Goal: Task Accomplishment & Management: Manage account settings

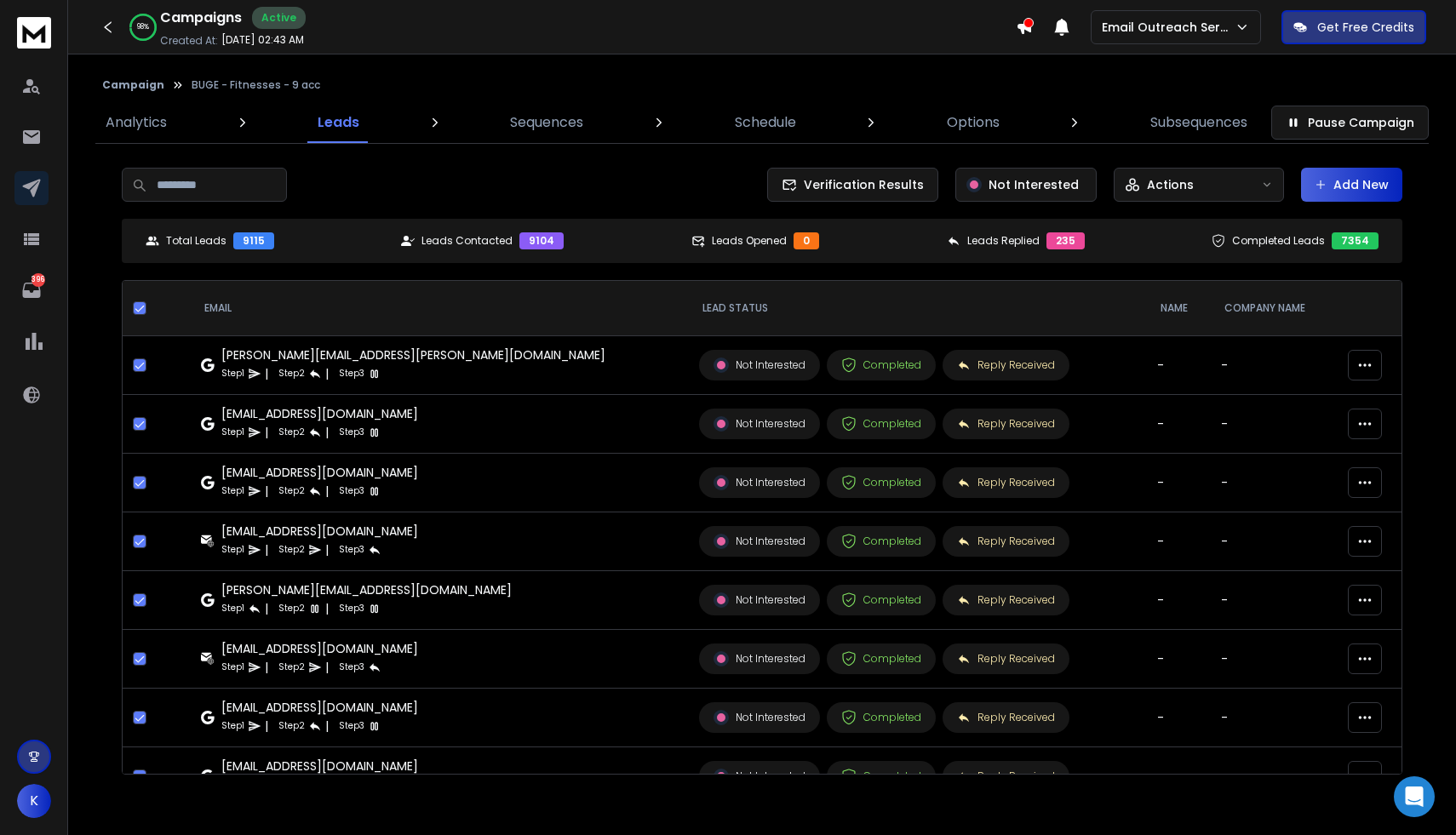
click at [34, 184] on icon at bounding box center [31, 188] width 18 height 18
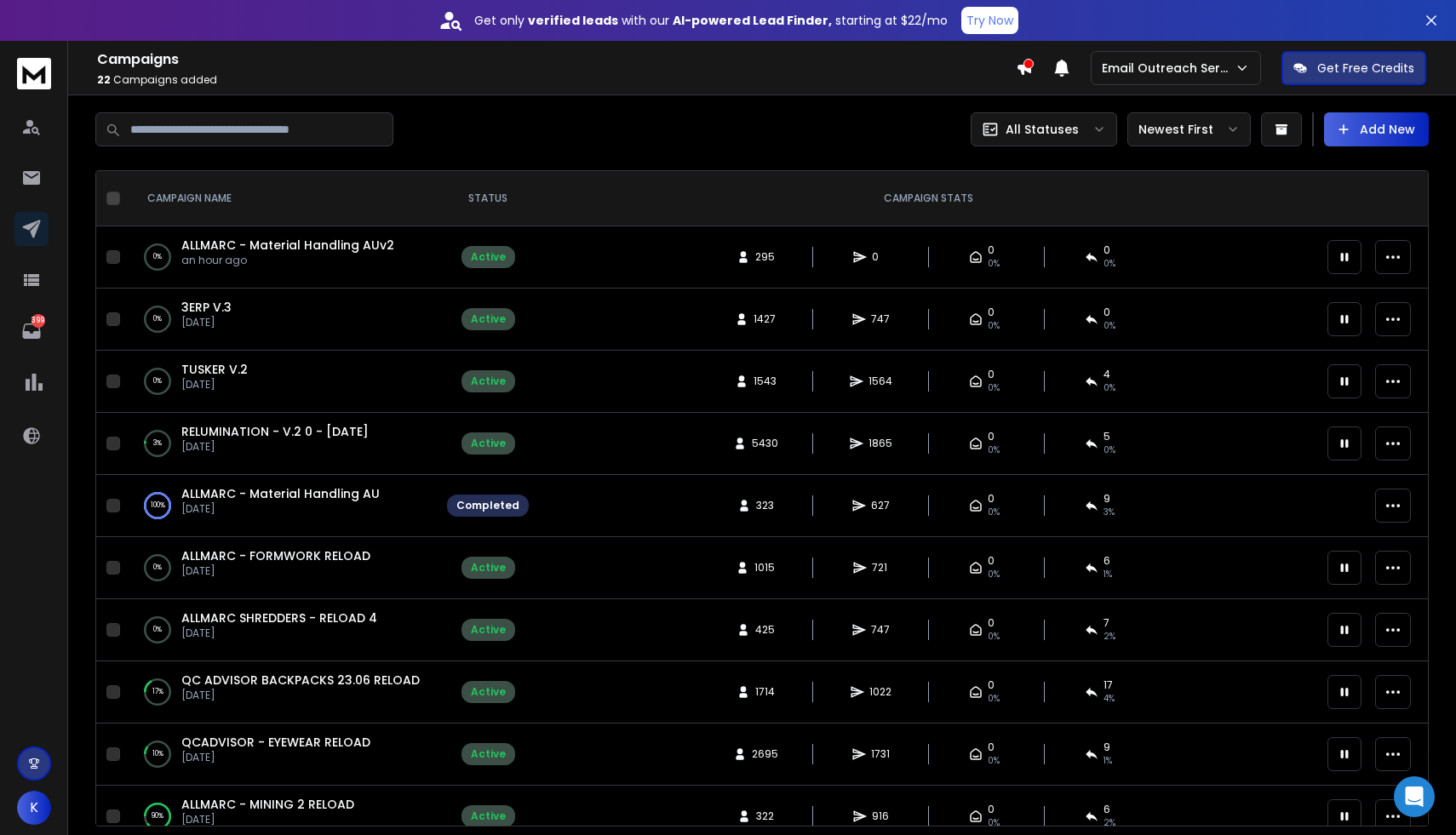
scroll to position [822, 0]
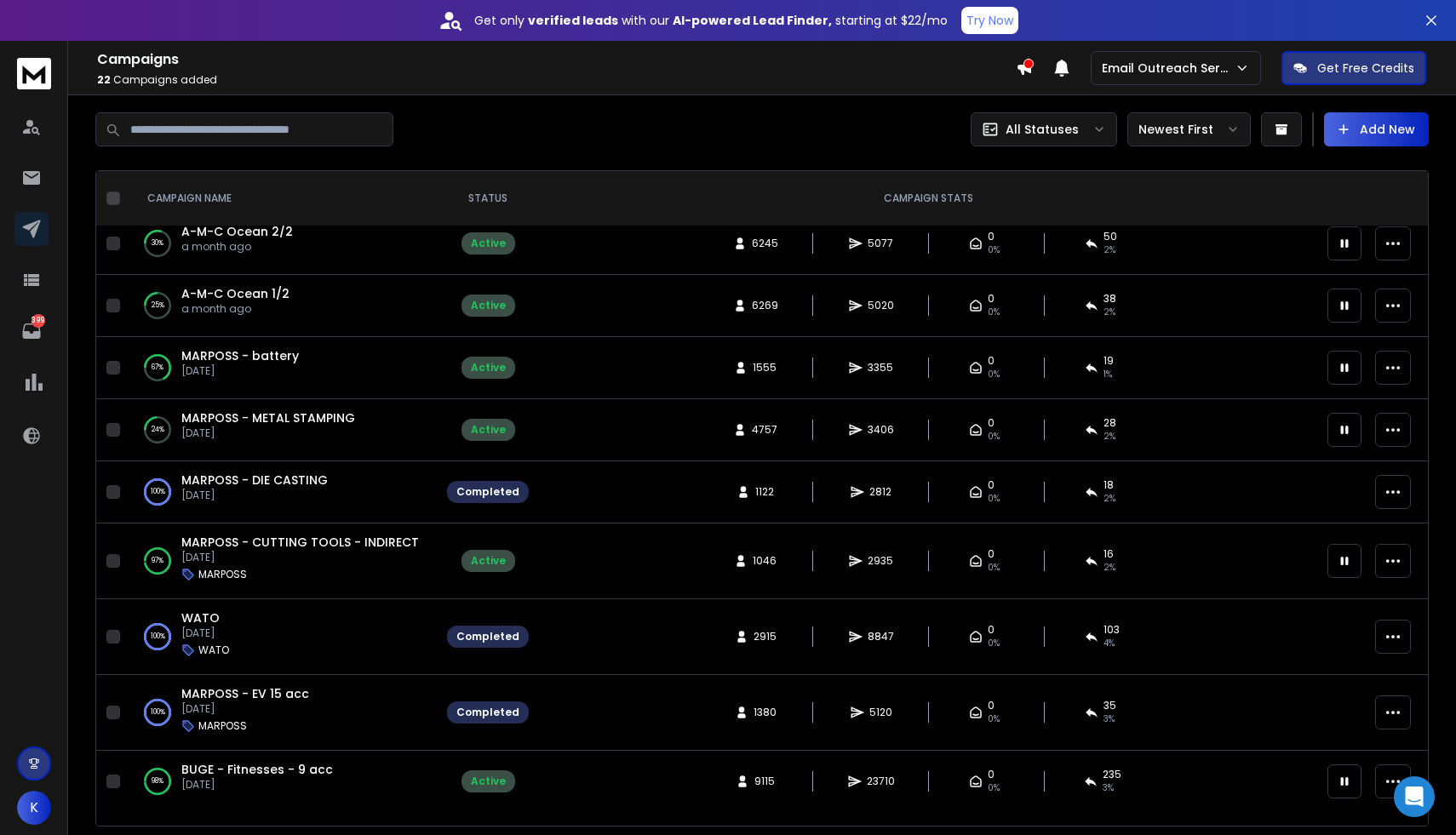
click at [1388, 780] on icon "button" at bounding box center [1392, 781] width 13 height 4
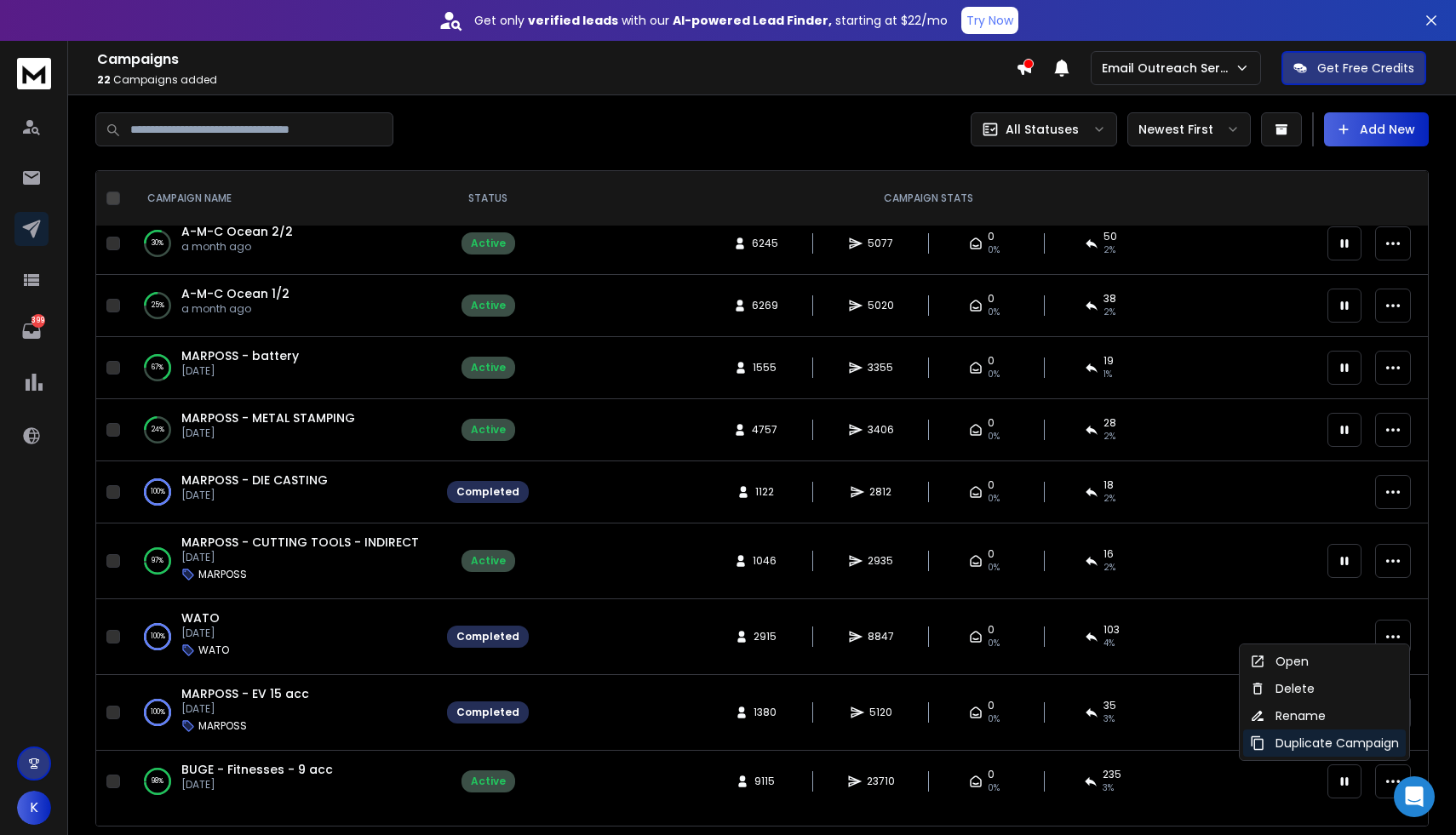
click at [1363, 745] on div "Duplicate Campaign" at bounding box center [1324, 743] width 149 height 17
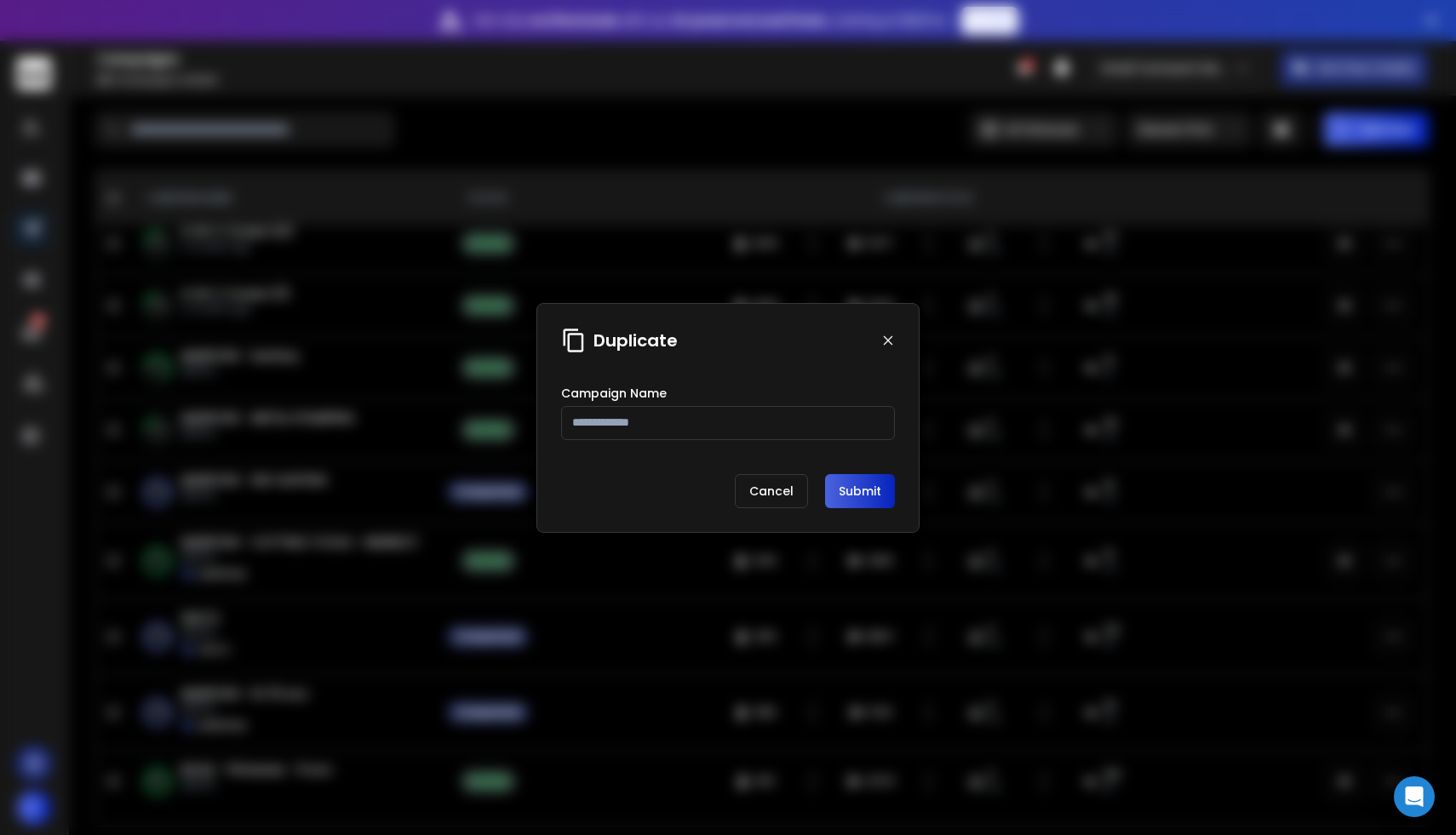
click at [780, 413] on input "text" at bounding box center [728, 423] width 334 height 34
type input "**********"
click at [838, 485] on button "Submit" at bounding box center [860, 491] width 70 height 34
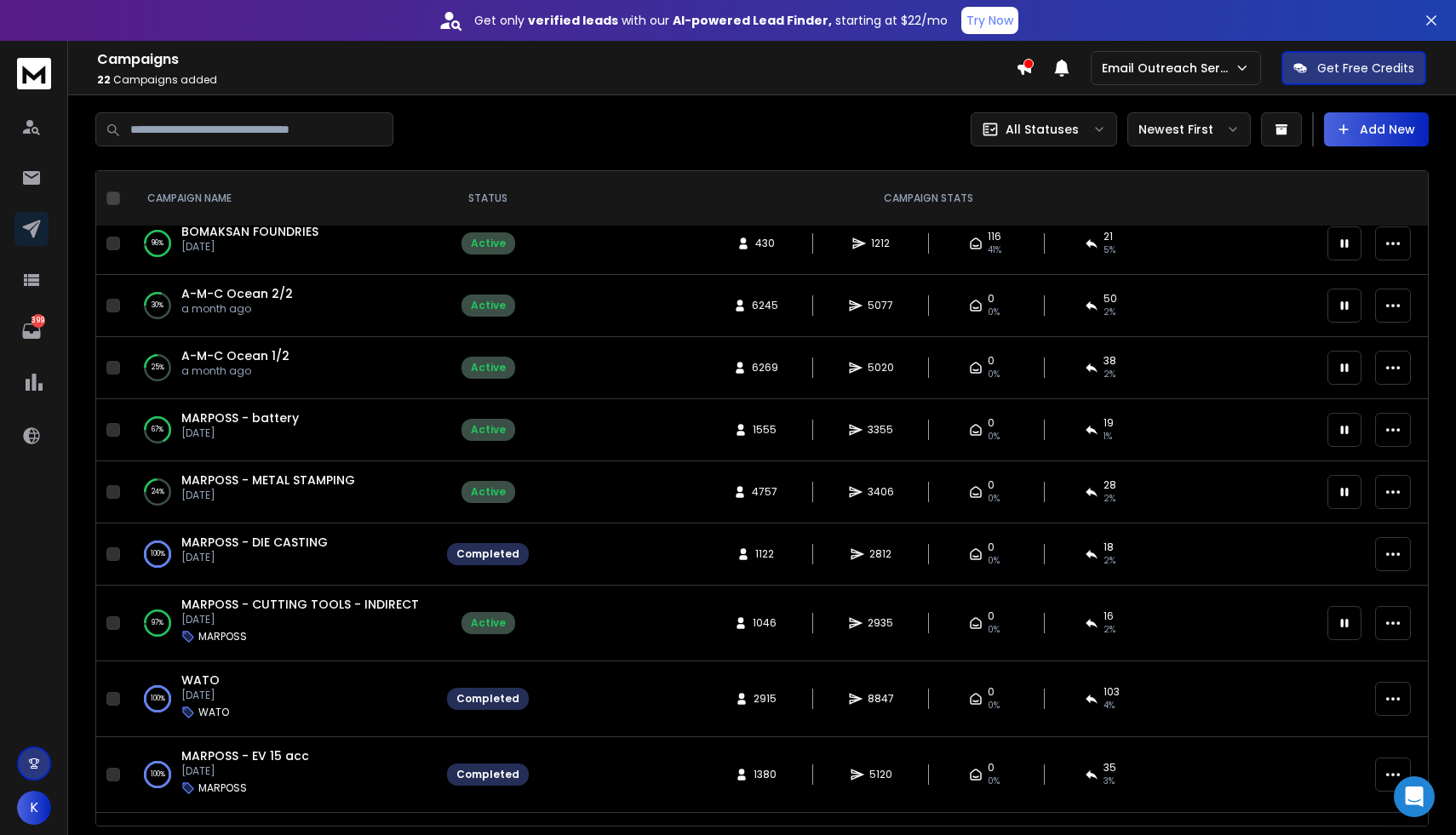
scroll to position [883, 0]
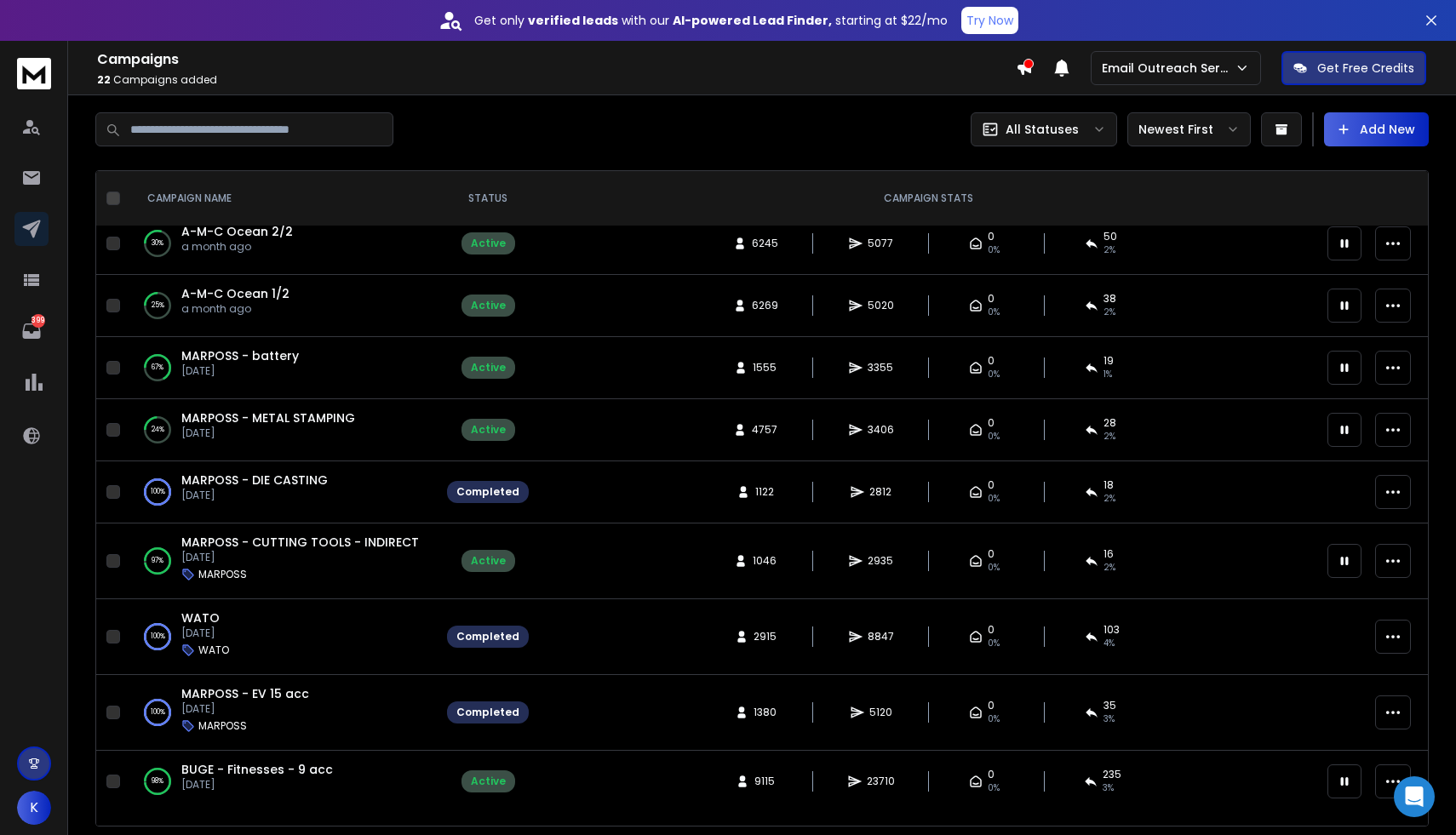
click at [1381, 769] on button "button" at bounding box center [1393, 781] width 36 height 34
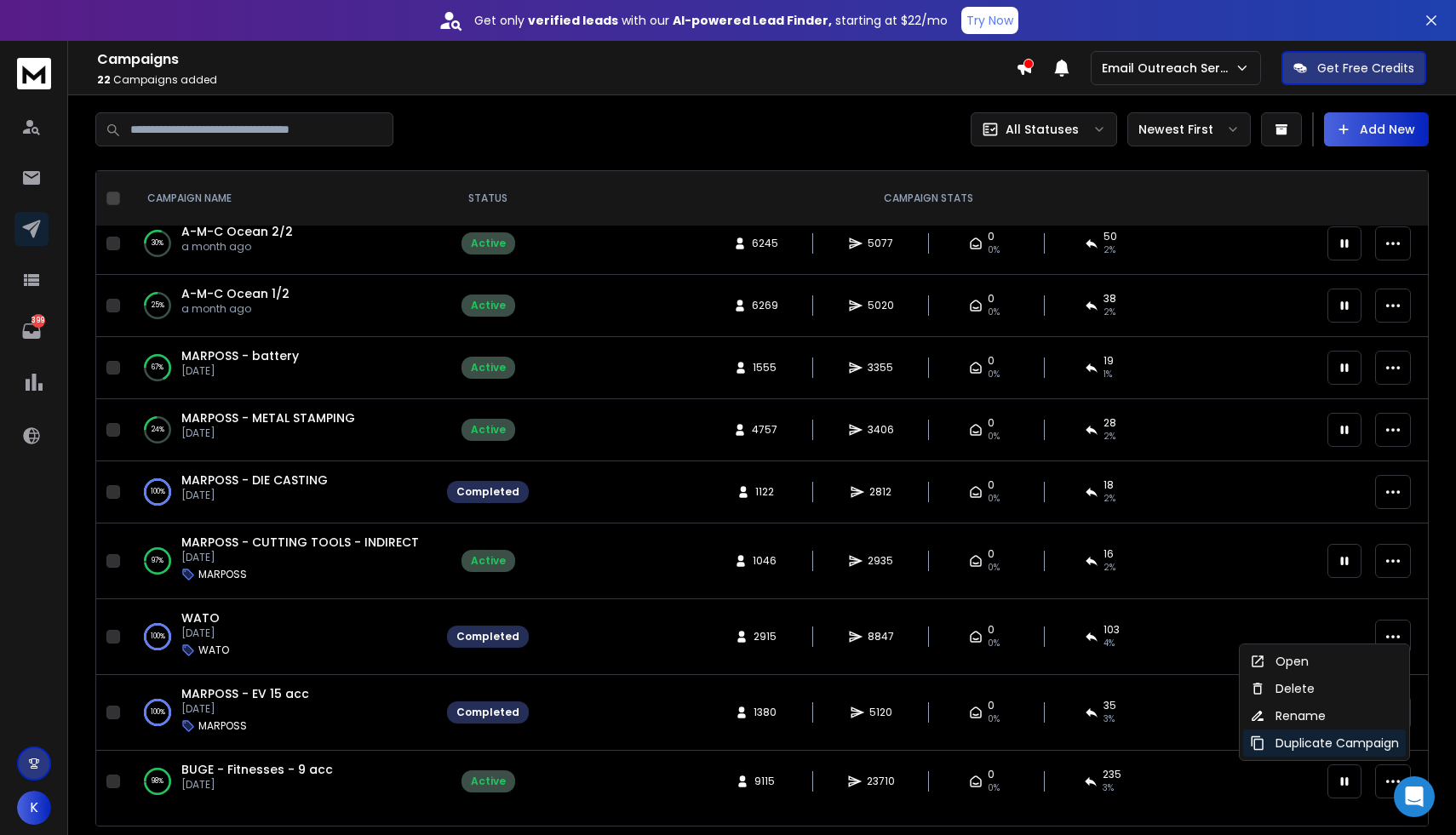
click at [1329, 787] on button at bounding box center [1344, 781] width 34 height 34
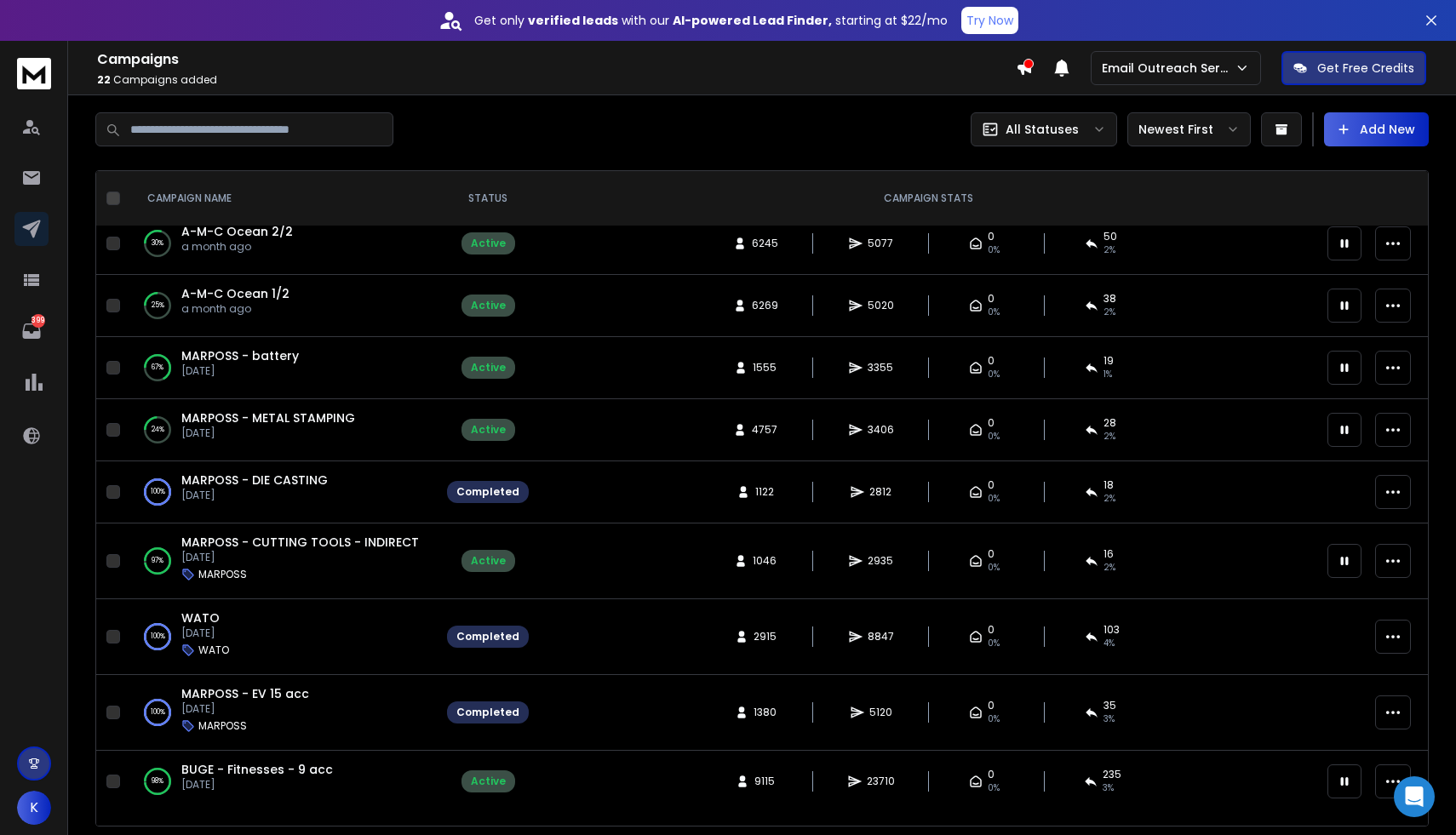
click at [1347, 787] on icon at bounding box center [1344, 781] width 15 height 15
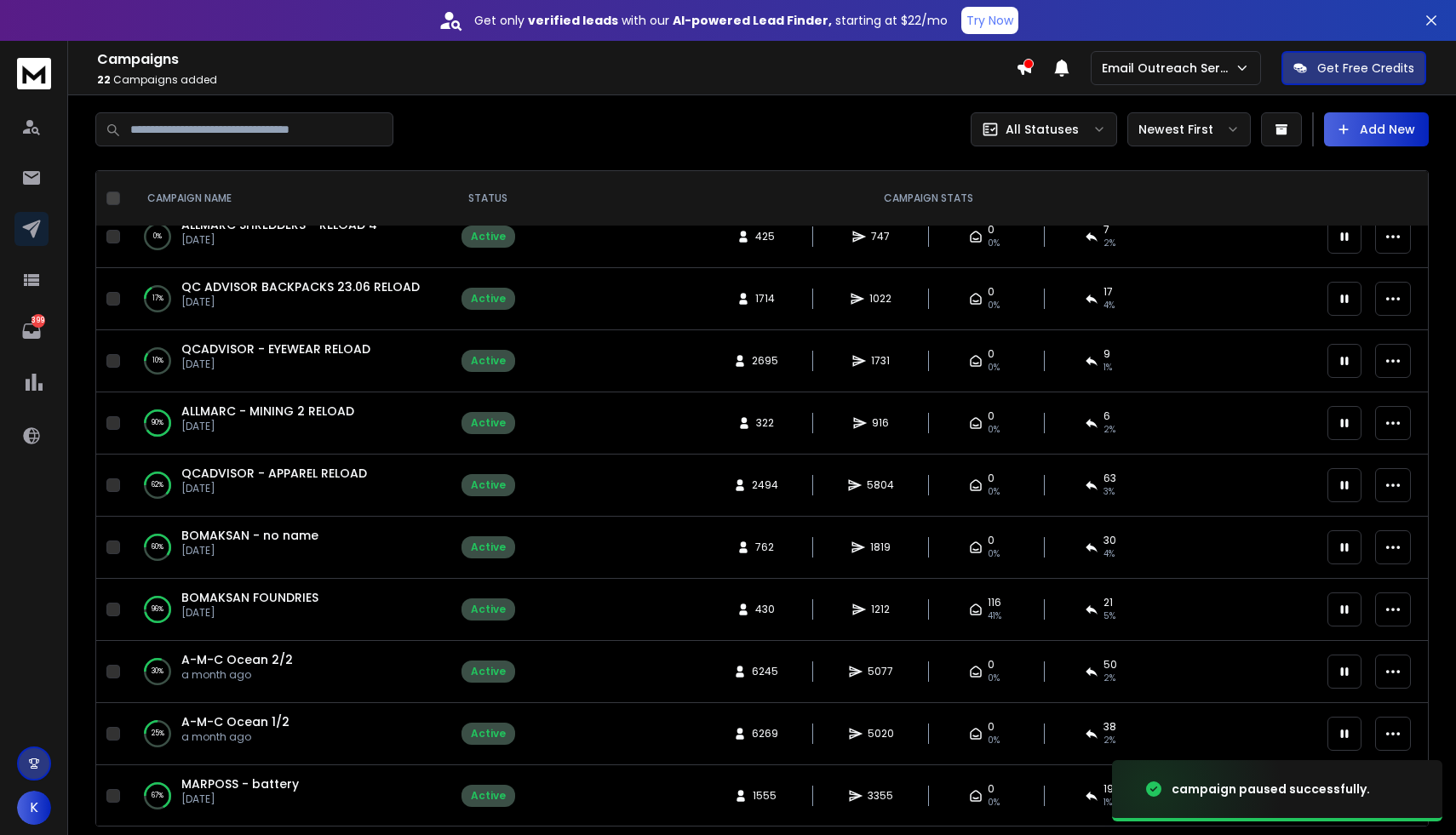
scroll to position [0, 0]
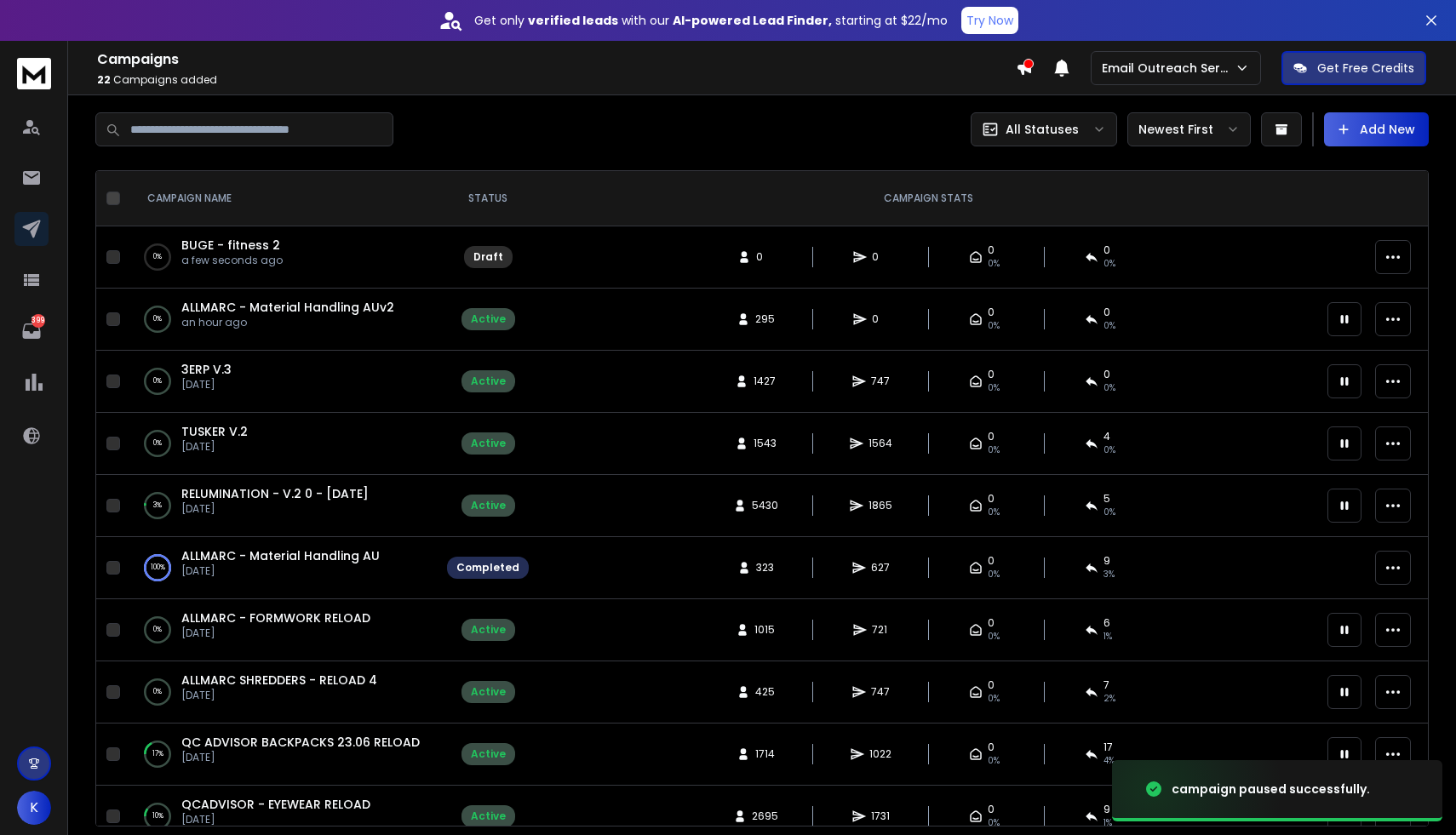
click at [258, 246] on span "BUGE - fitness 2" at bounding box center [230, 245] width 99 height 17
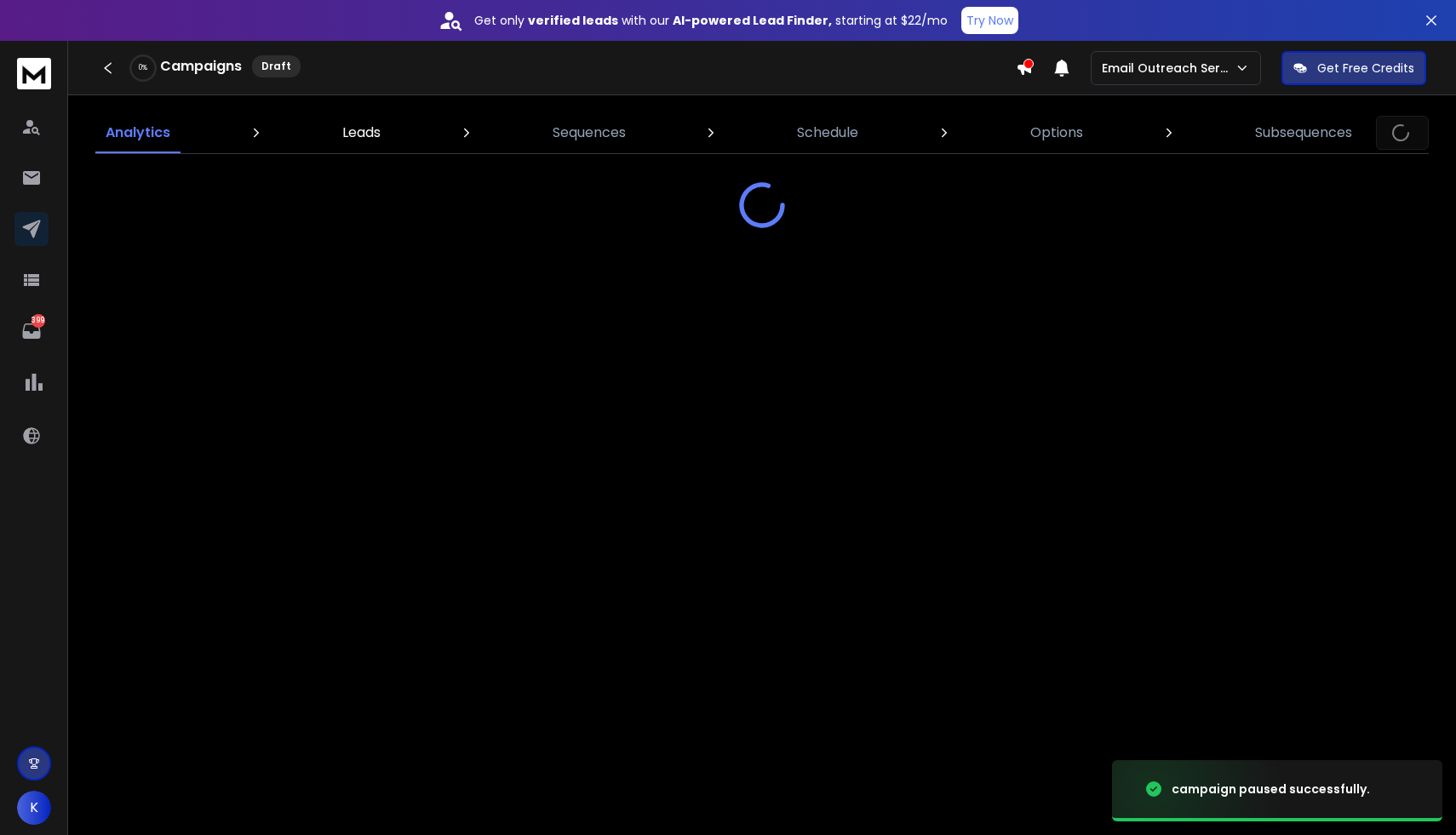
click at [348, 138] on p "Leads" at bounding box center [361, 133] width 39 height 21
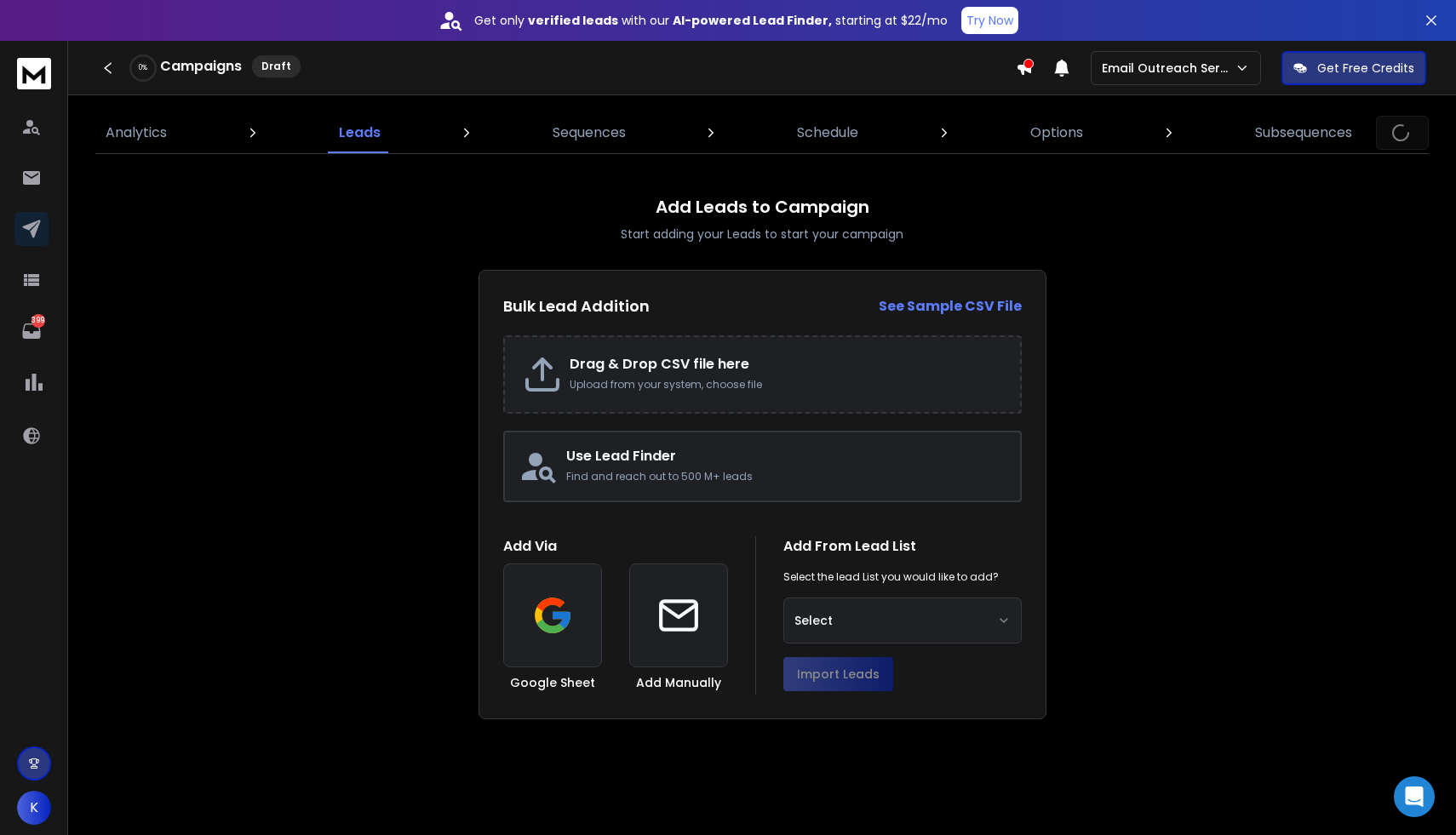
click at [605, 360] on h2 "Drag & Drop CSV file here" at bounding box center [787, 364] width 434 height 21
type input "**********"
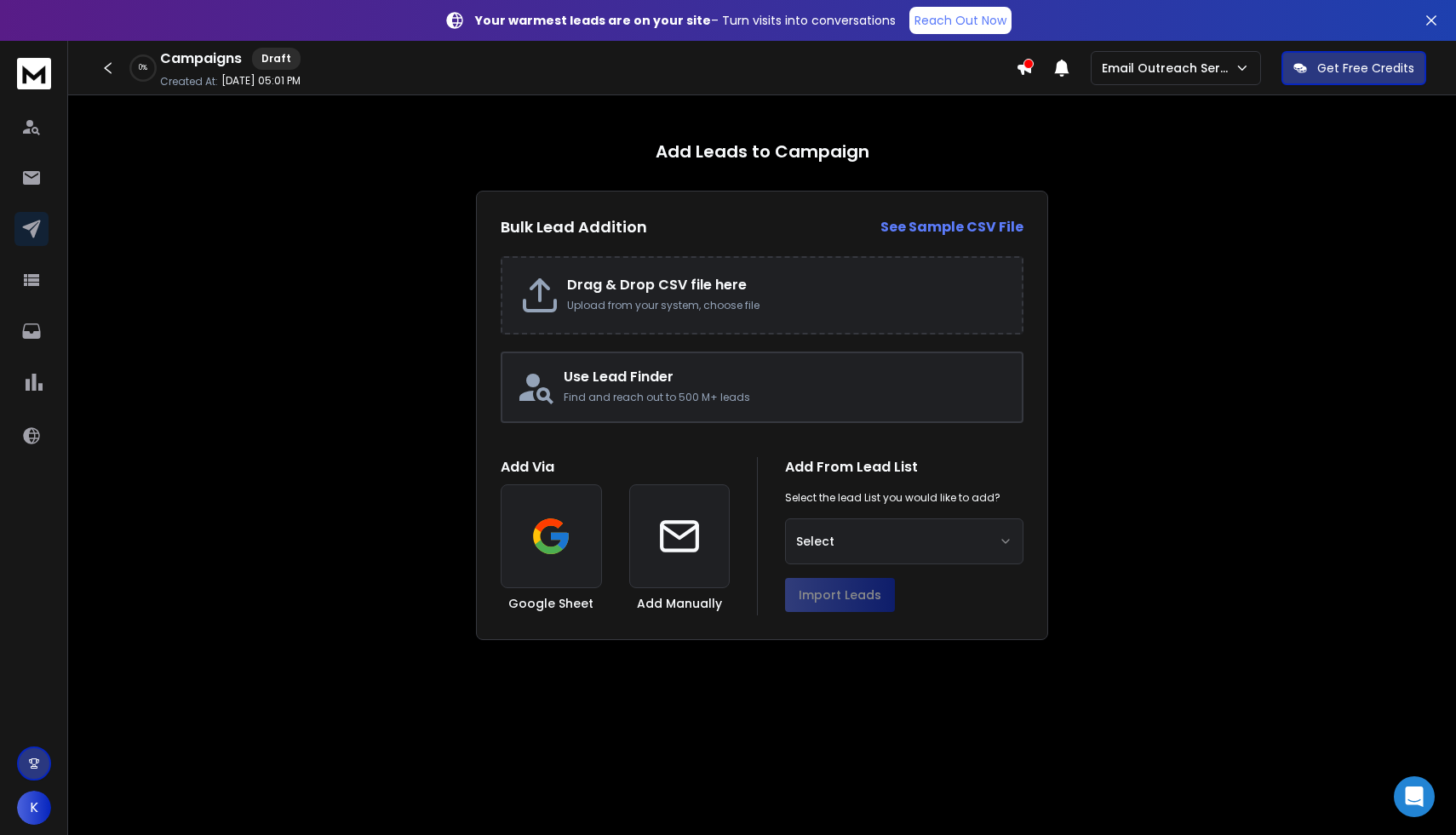
click at [677, 290] on h2 "Drag & Drop CSV file here" at bounding box center [786, 285] width 437 height 21
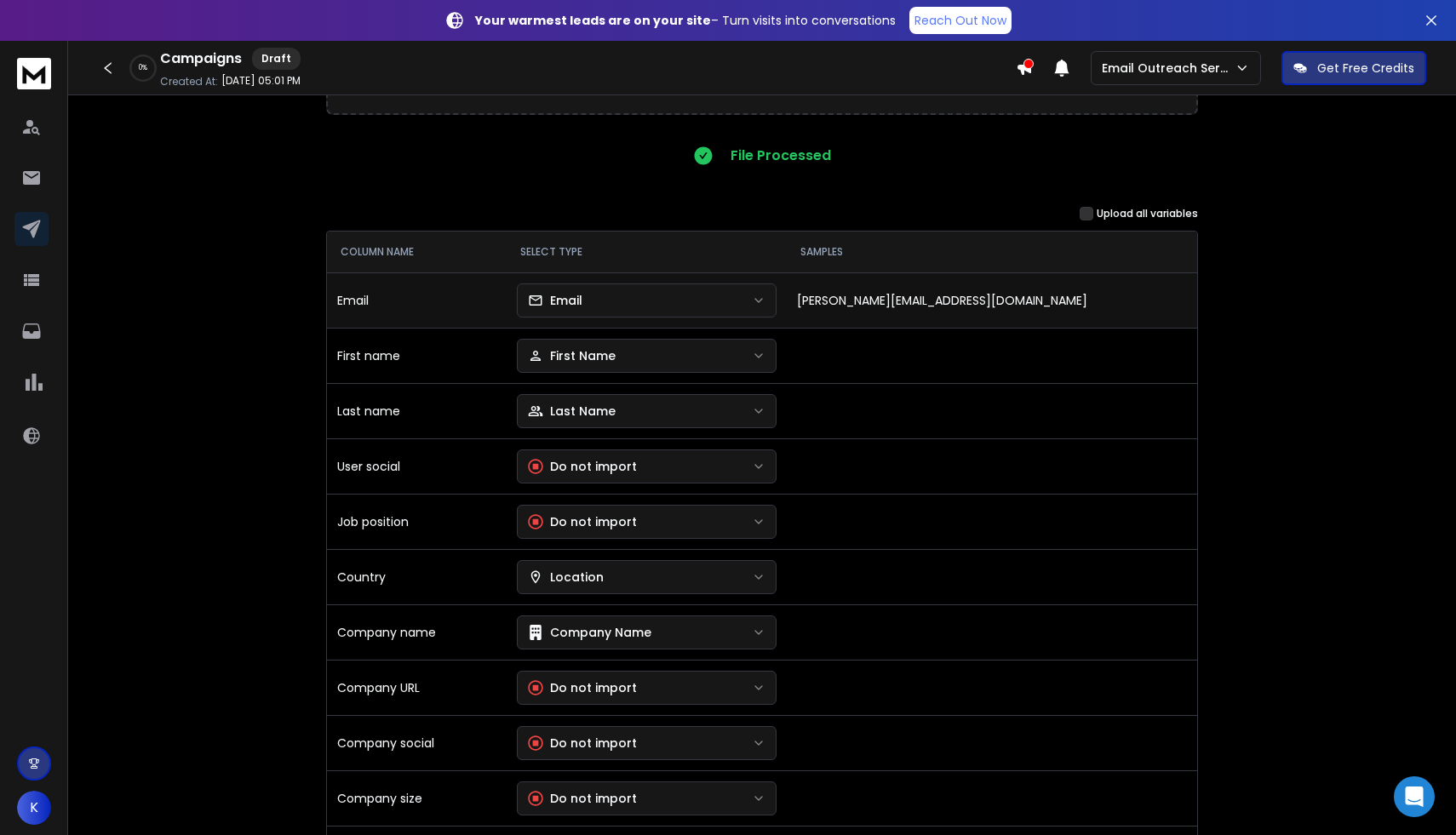
scroll to position [177, 0]
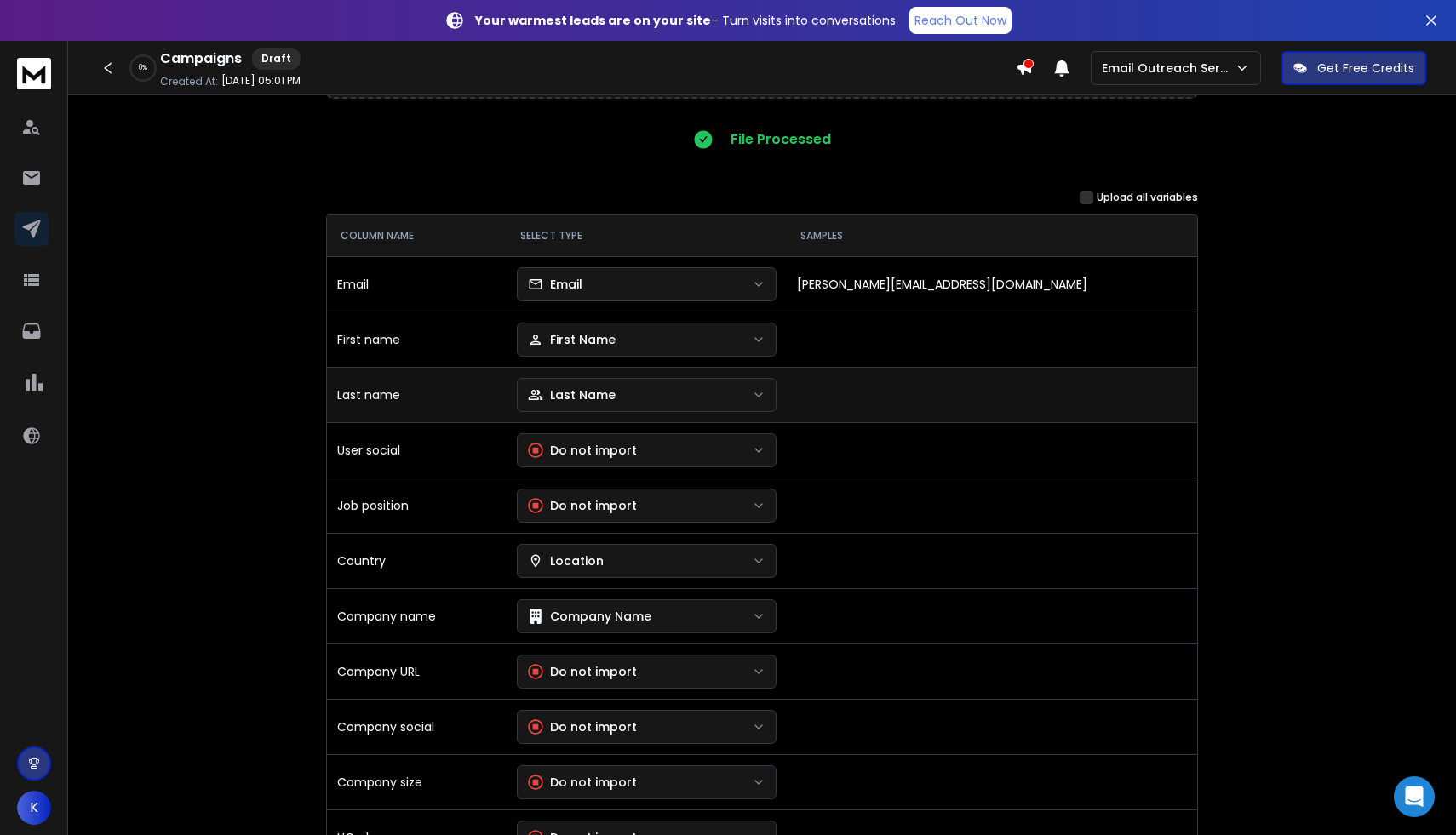
click at [623, 378] on button "Last Name" at bounding box center [647, 395] width 261 height 34
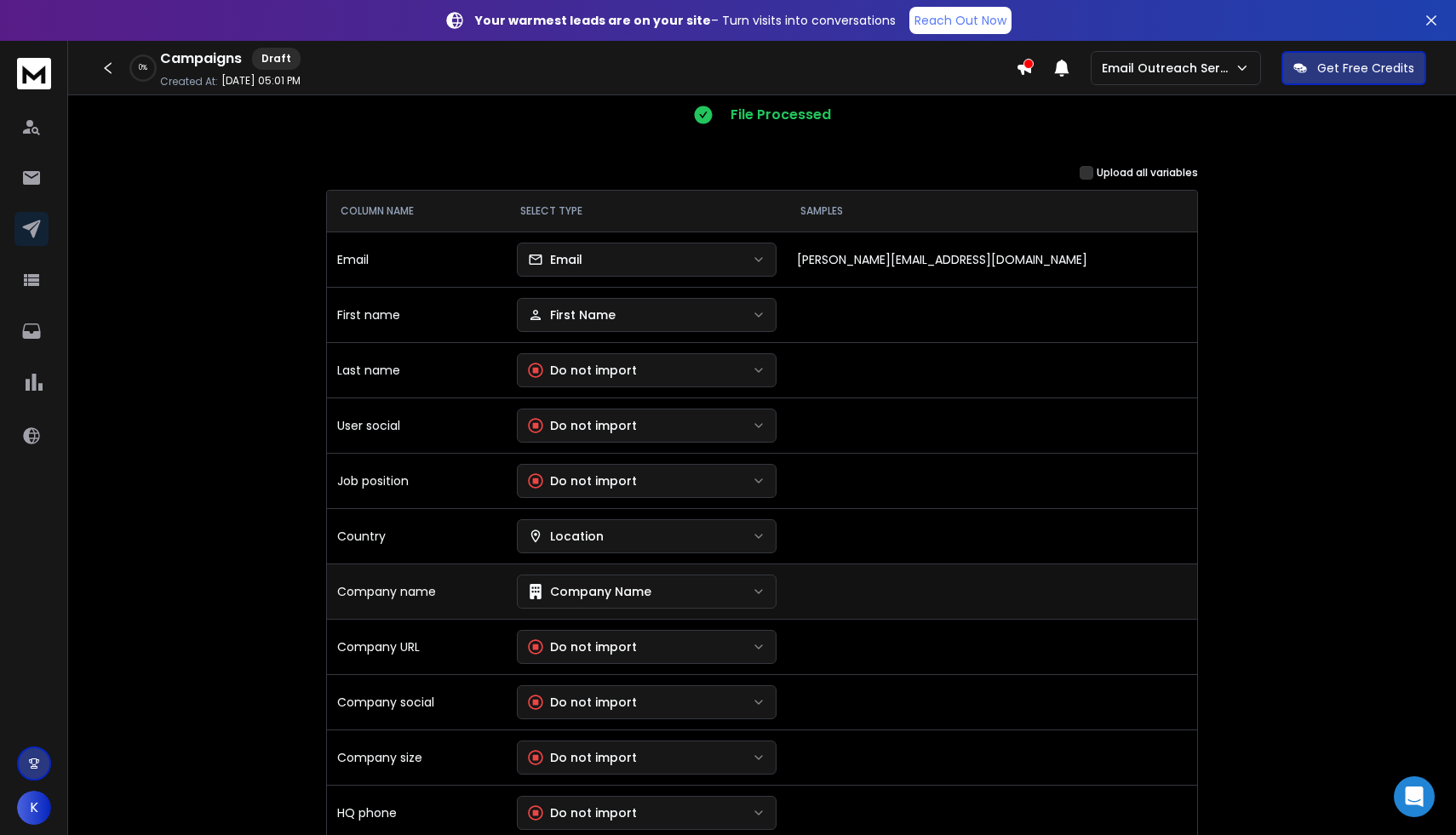
scroll to position [198, 0]
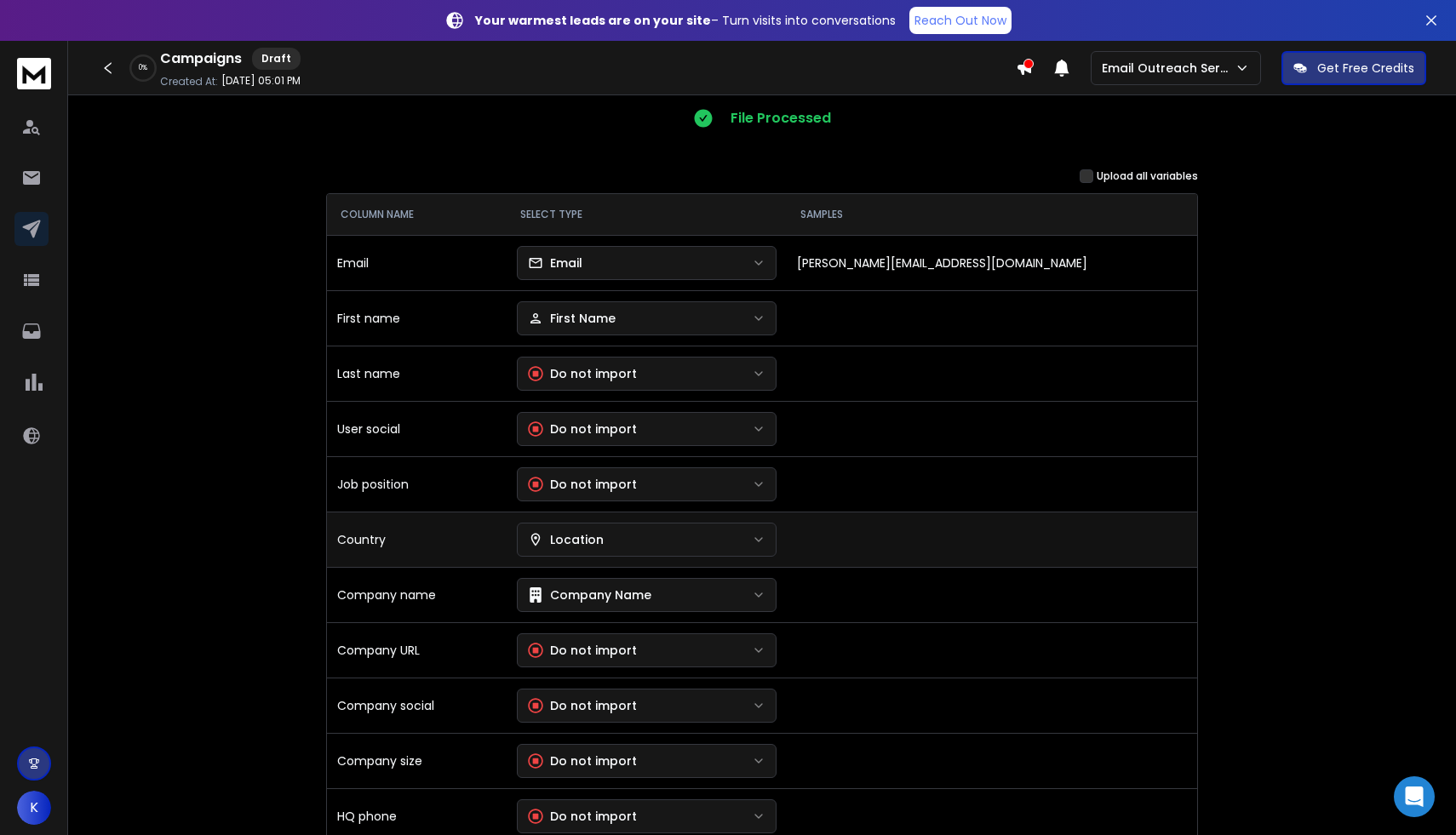
click at [692, 522] on button "Location" at bounding box center [647, 539] width 261 height 34
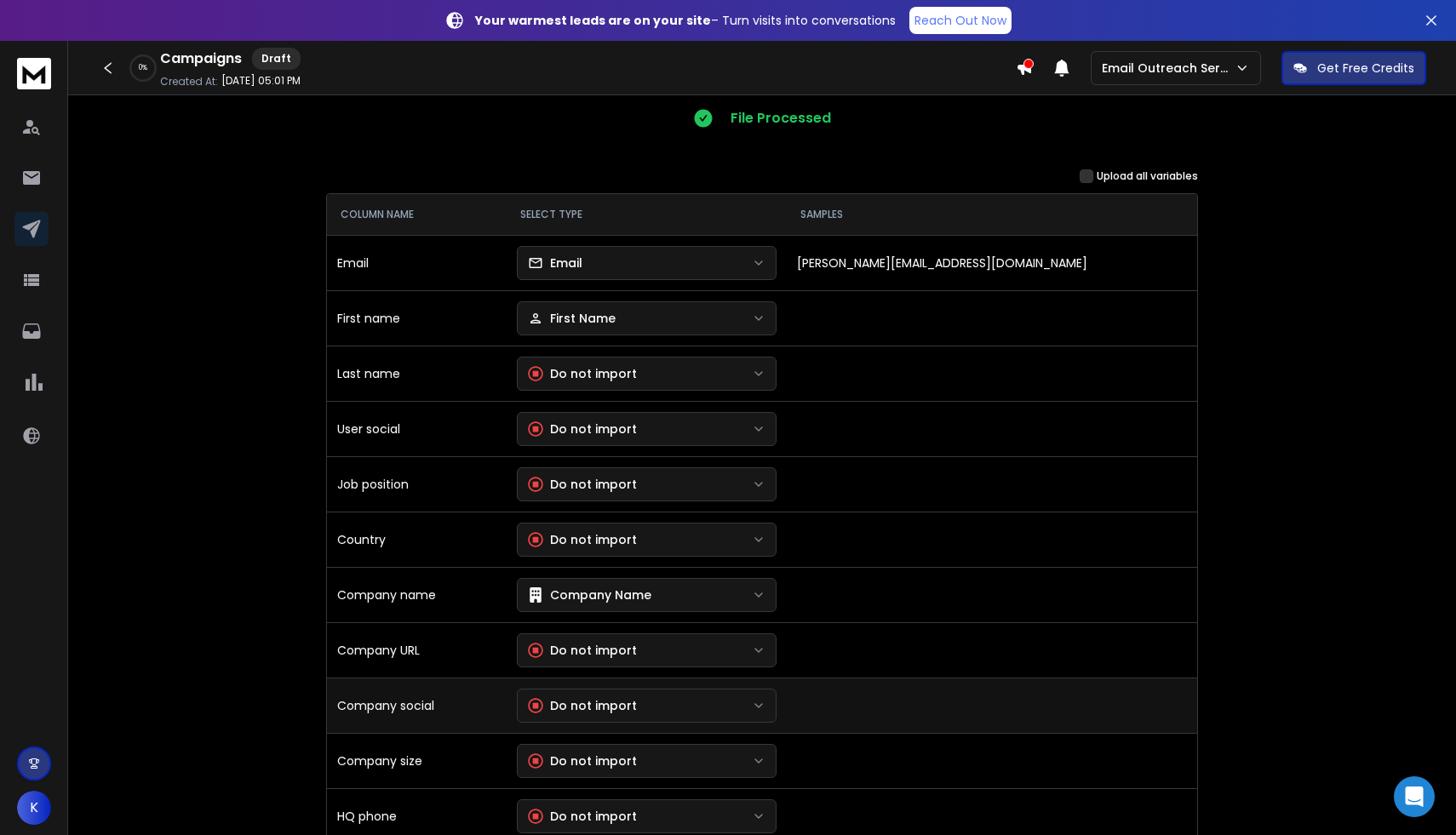
scroll to position [443, 0]
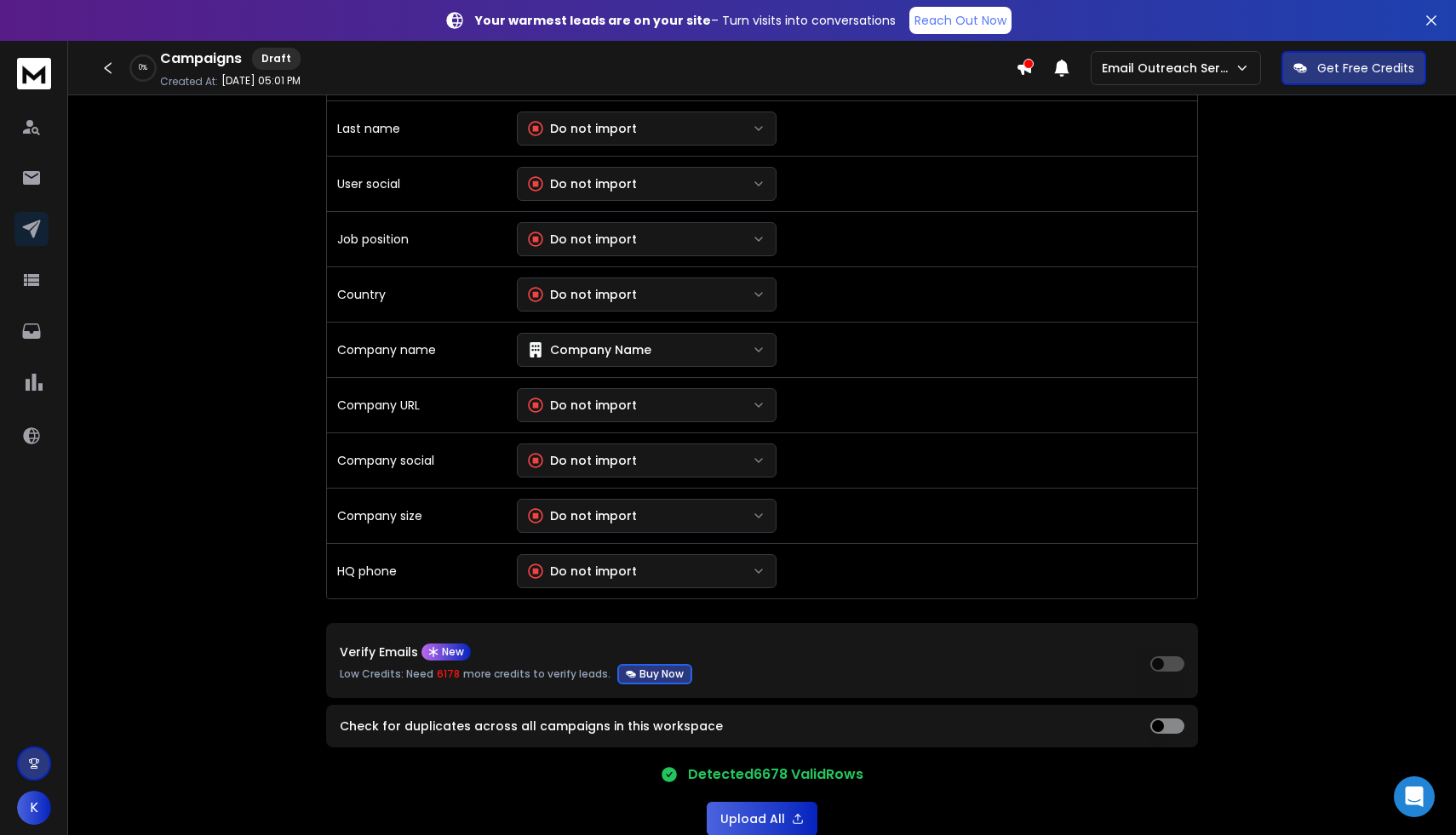
click at [737, 802] on button "Upload All" at bounding box center [762, 819] width 111 height 34
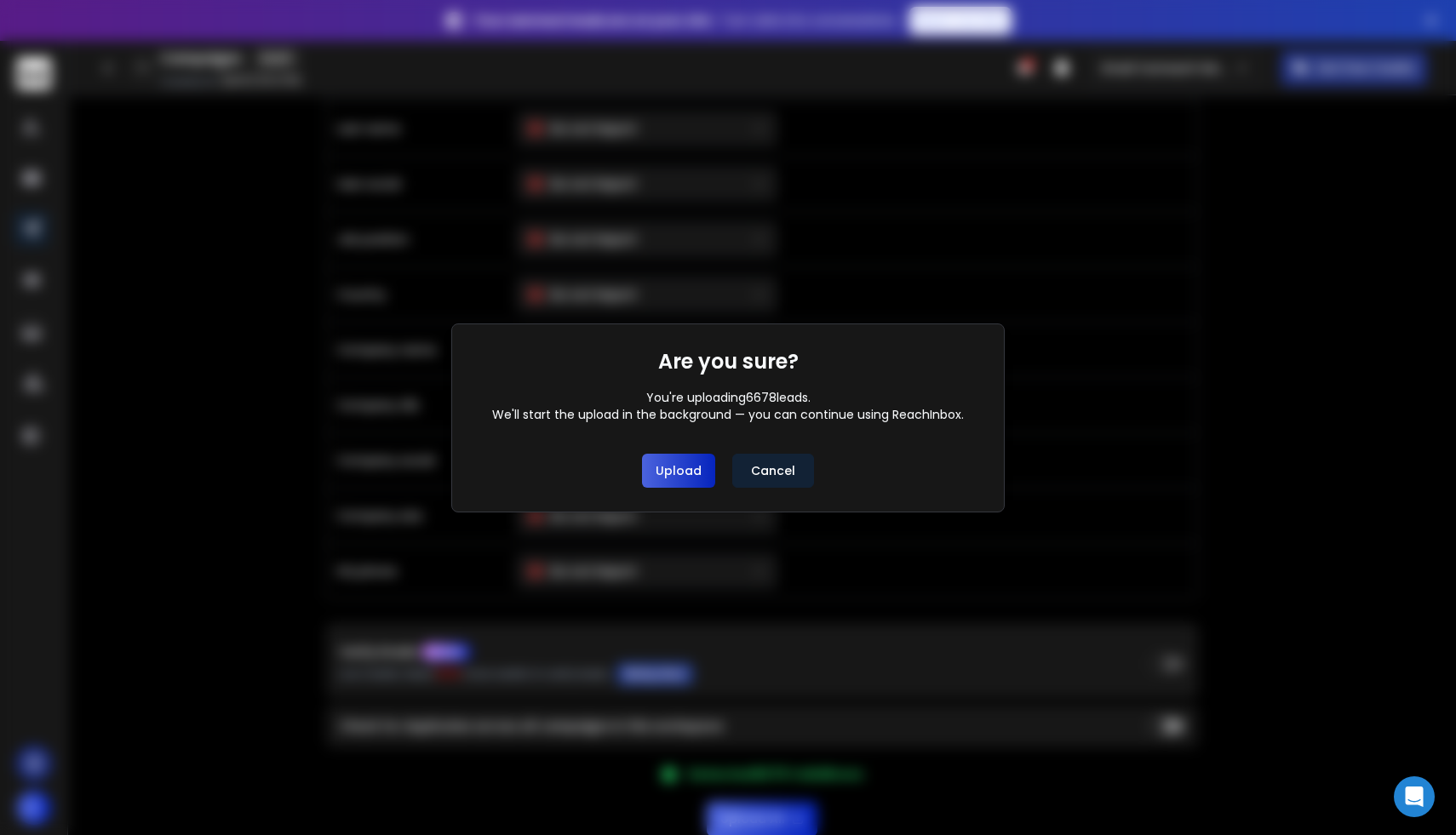
click at [676, 471] on button "Upload" at bounding box center [679, 470] width 73 height 34
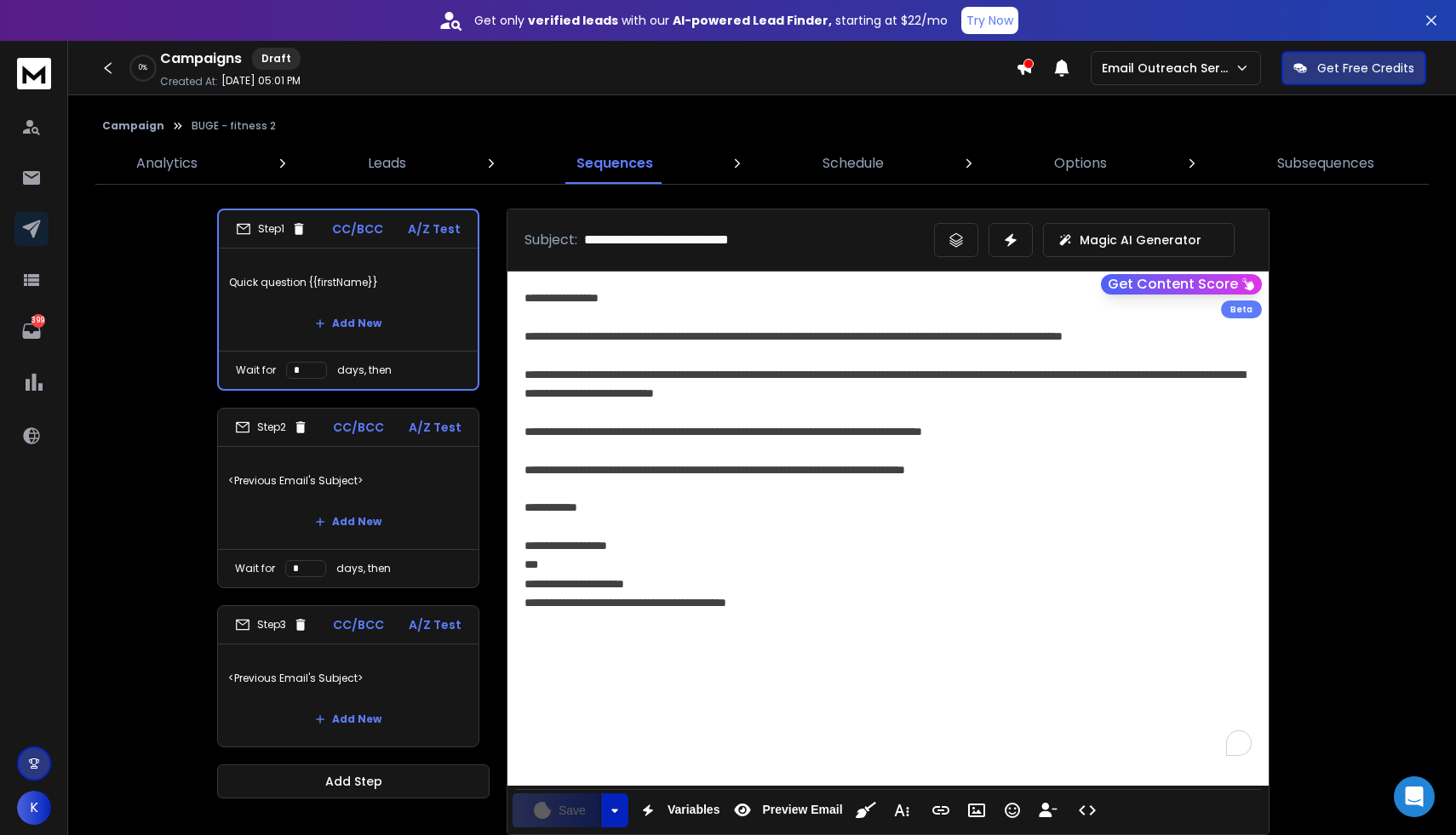
click at [389, 682] on p "<Previous Email's Subject>" at bounding box center [349, 678] width 240 height 47
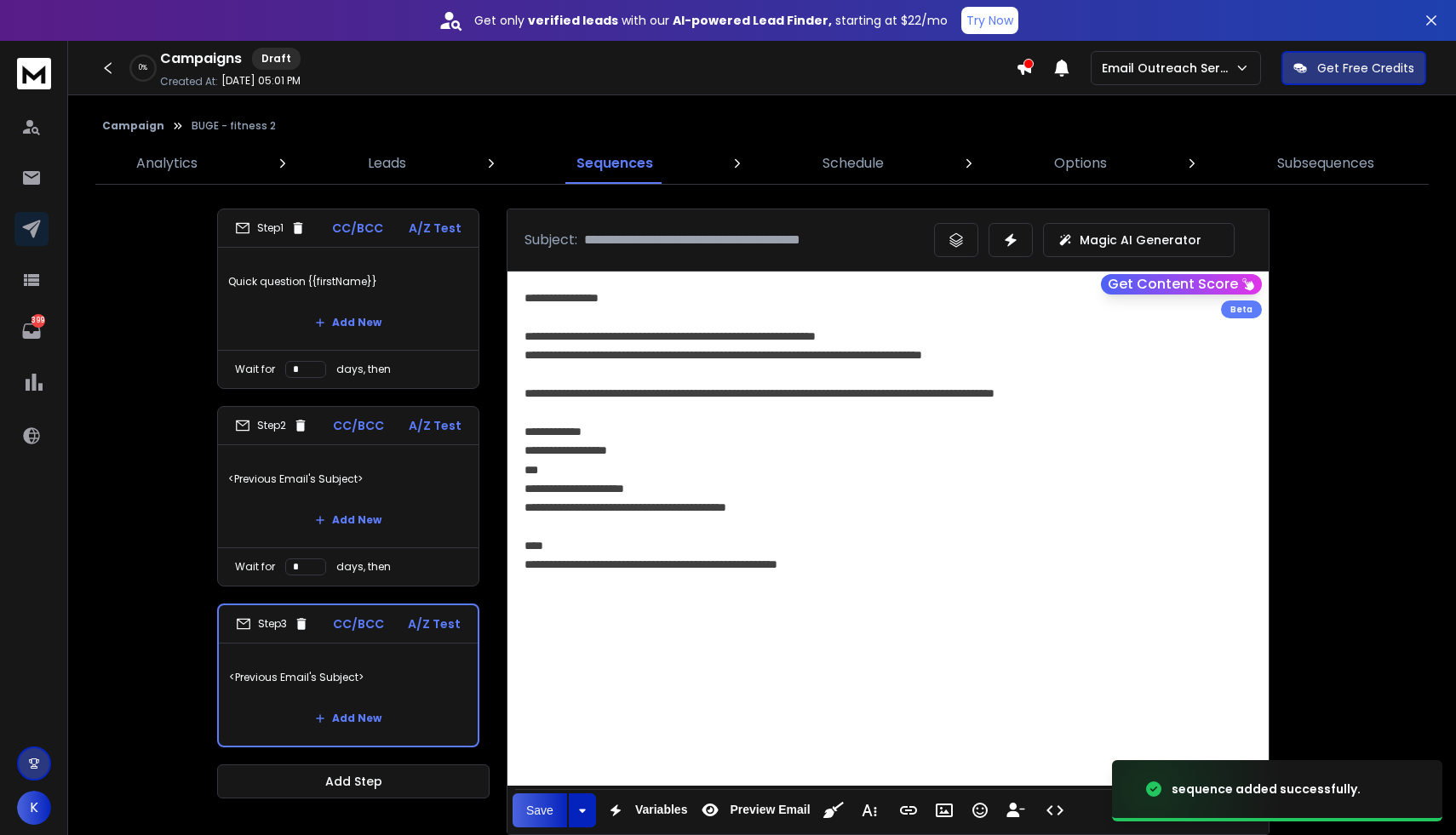
scroll to position [24, 0]
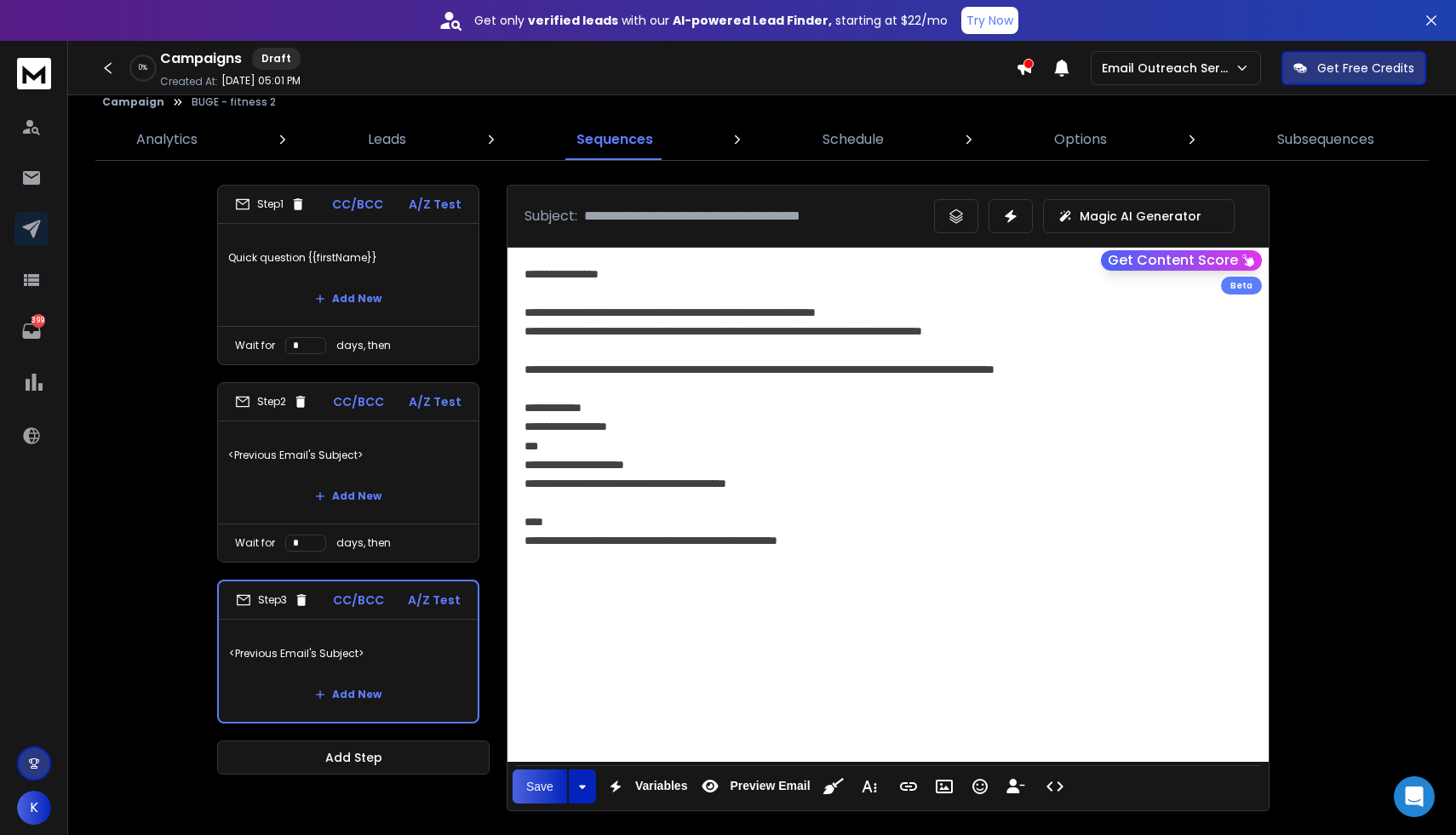
click at [309, 604] on icon at bounding box center [301, 599] width 15 height 15
type input "**********"
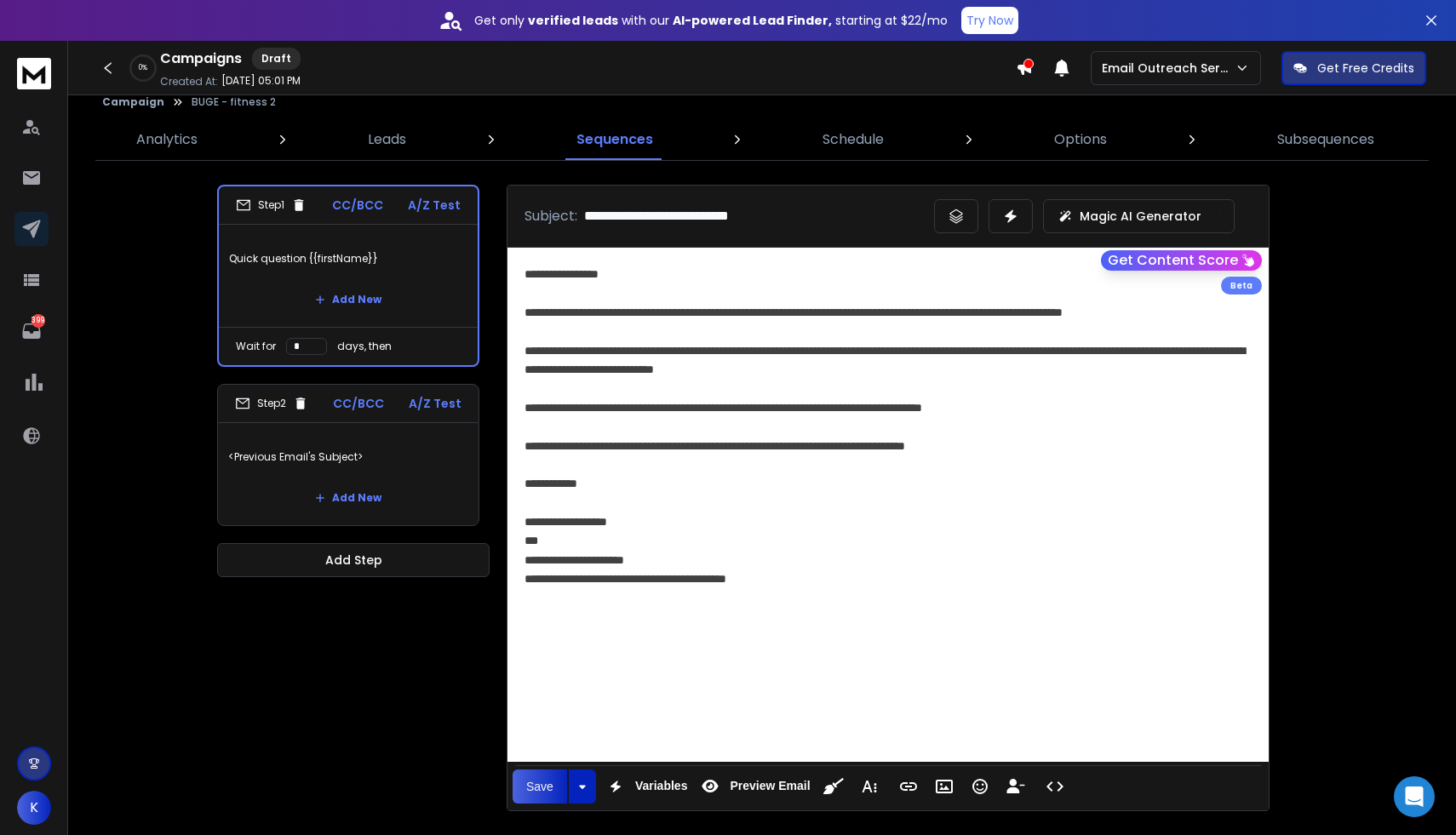
click at [393, 455] on p "<Previous Email's Subject>" at bounding box center [349, 457] width 240 height 47
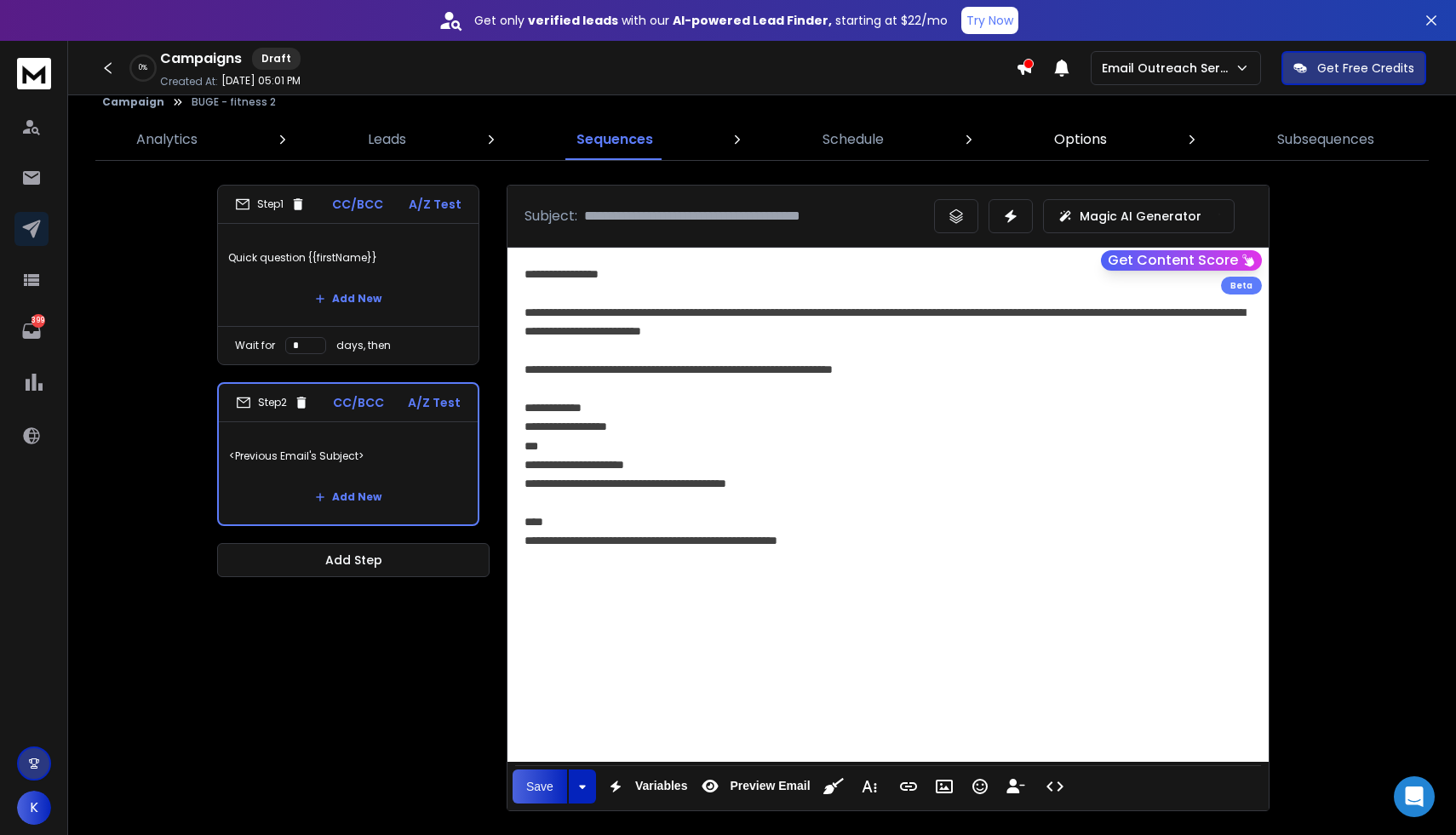
click at [1083, 141] on p "Options" at bounding box center [1080, 139] width 53 height 21
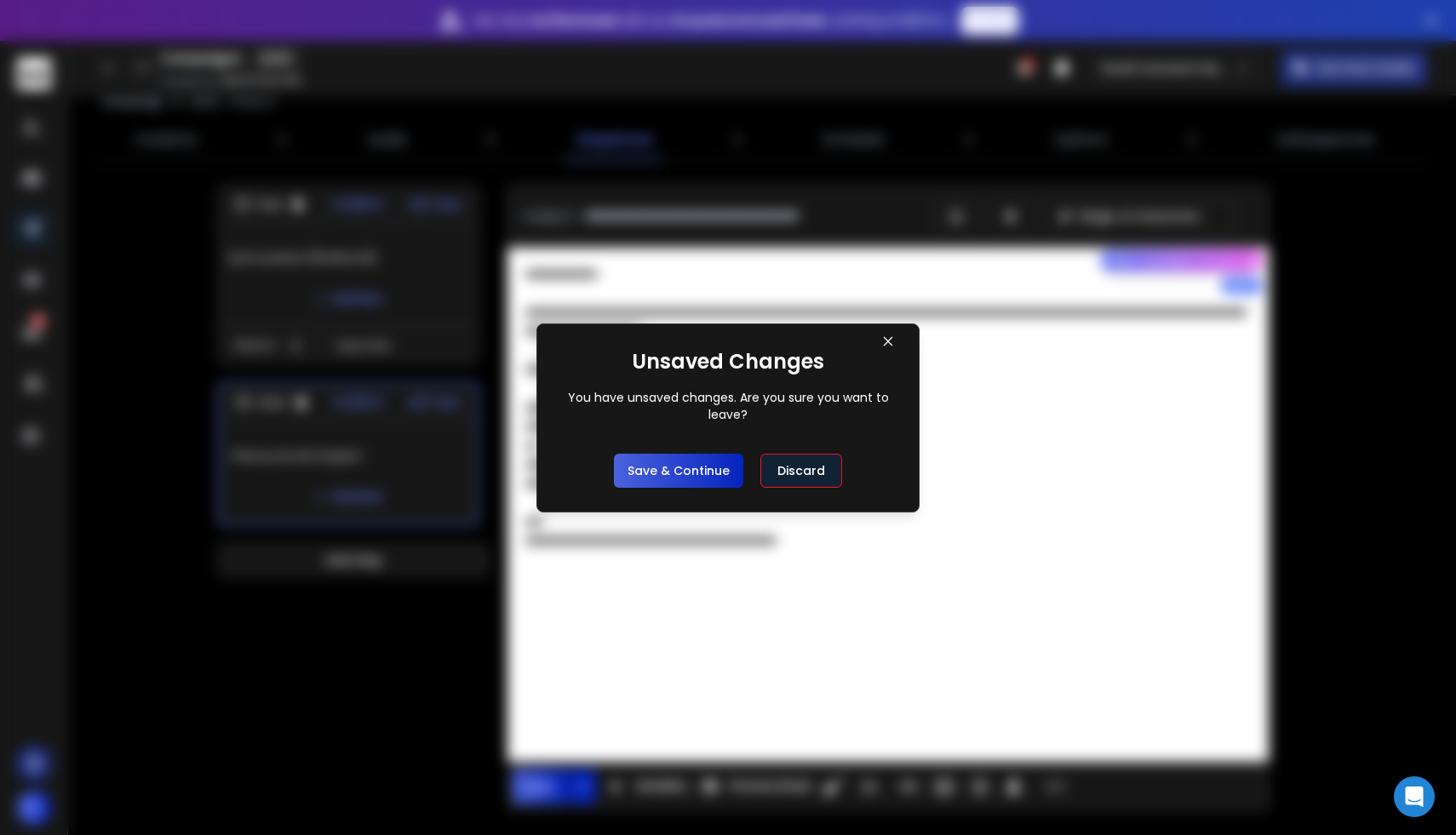
click at [678, 461] on button "Save & Continue" at bounding box center [678, 470] width 129 height 34
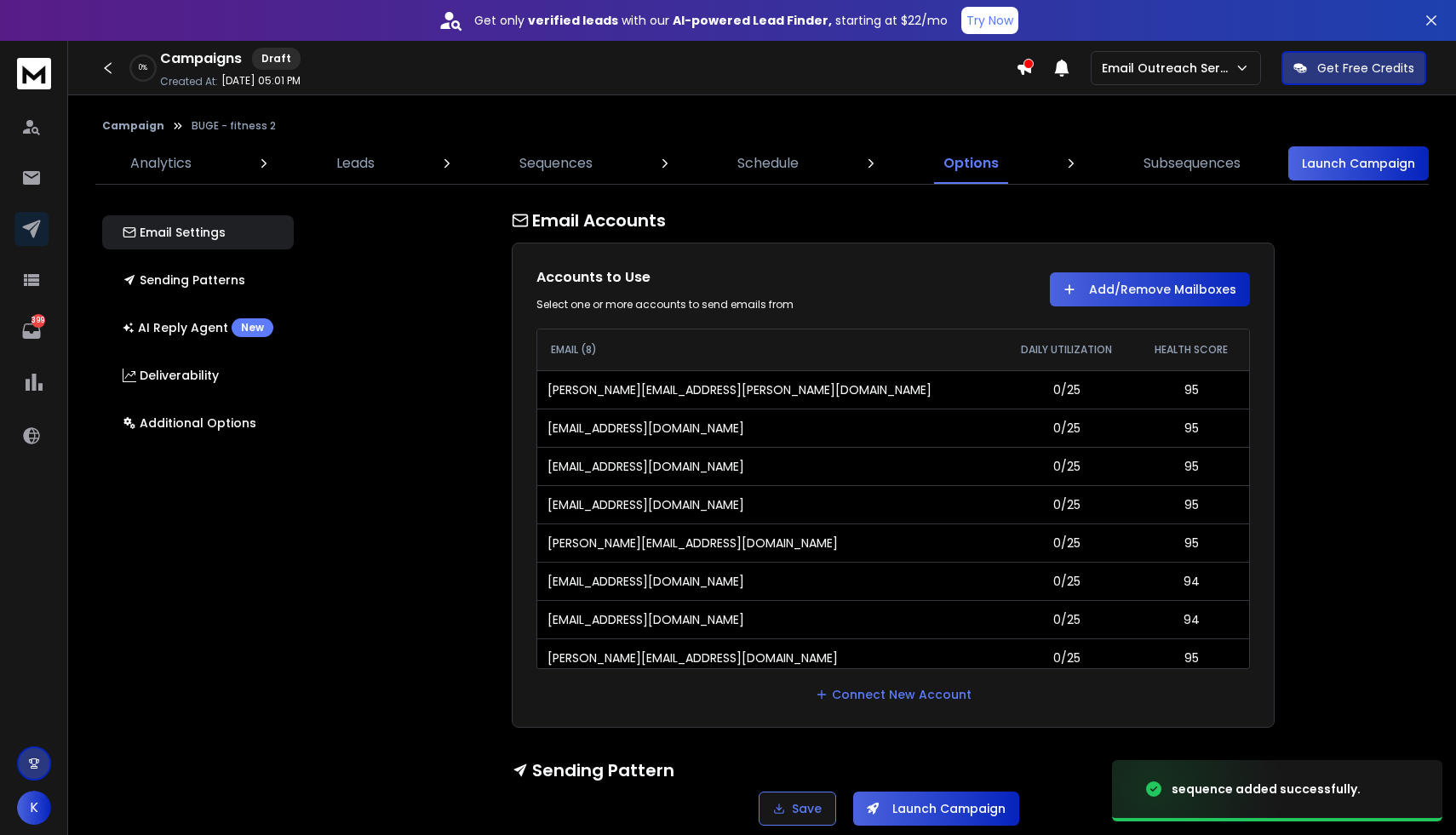
click at [880, 801] on button "Launch Campaign" at bounding box center [935, 809] width 166 height 34
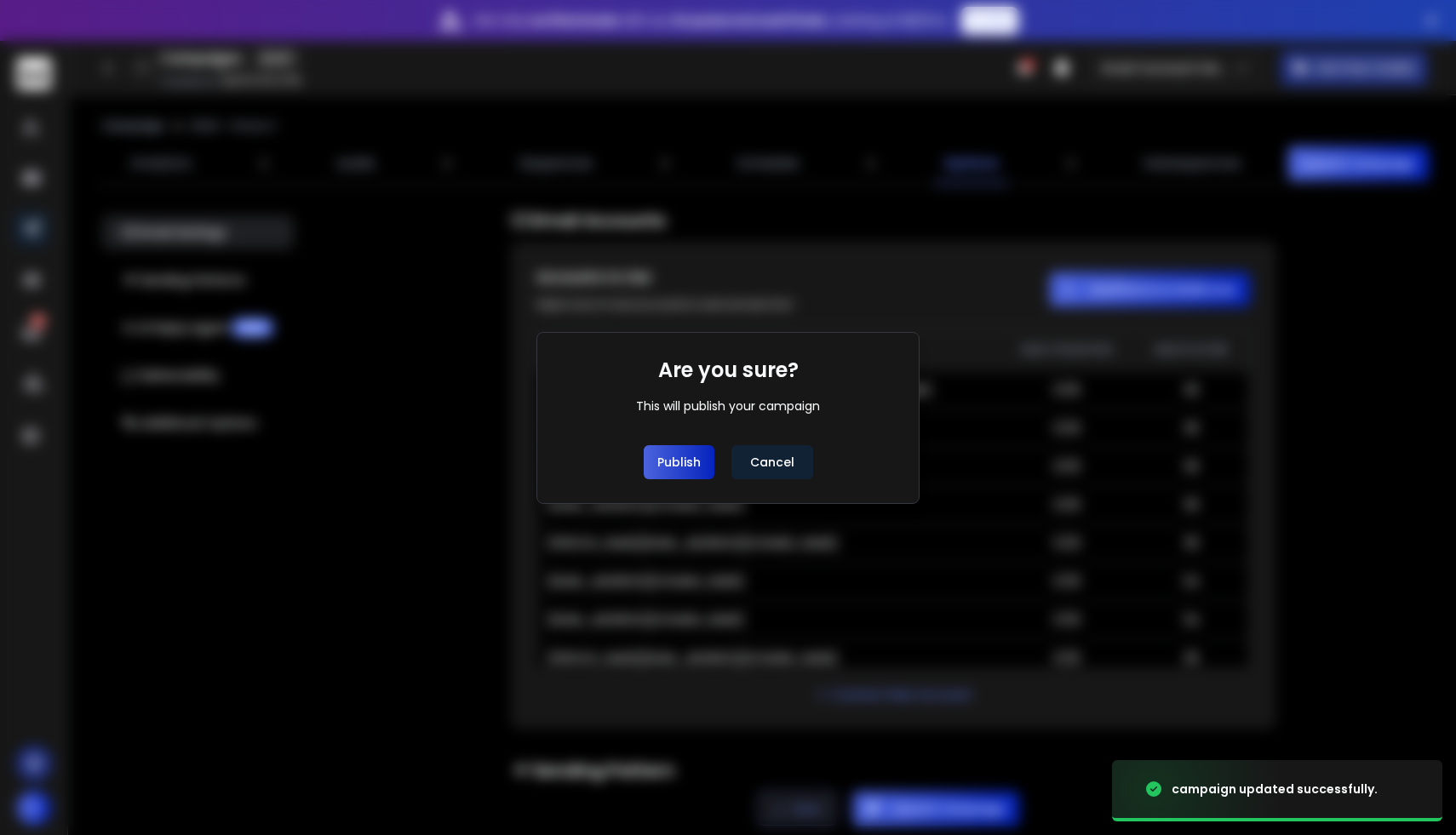
click at [685, 485] on div "Are you sure? This will publish your campaign Publish Cancel" at bounding box center [728, 418] width 383 height 172
click at [682, 468] on button "Publish" at bounding box center [678, 462] width 71 height 34
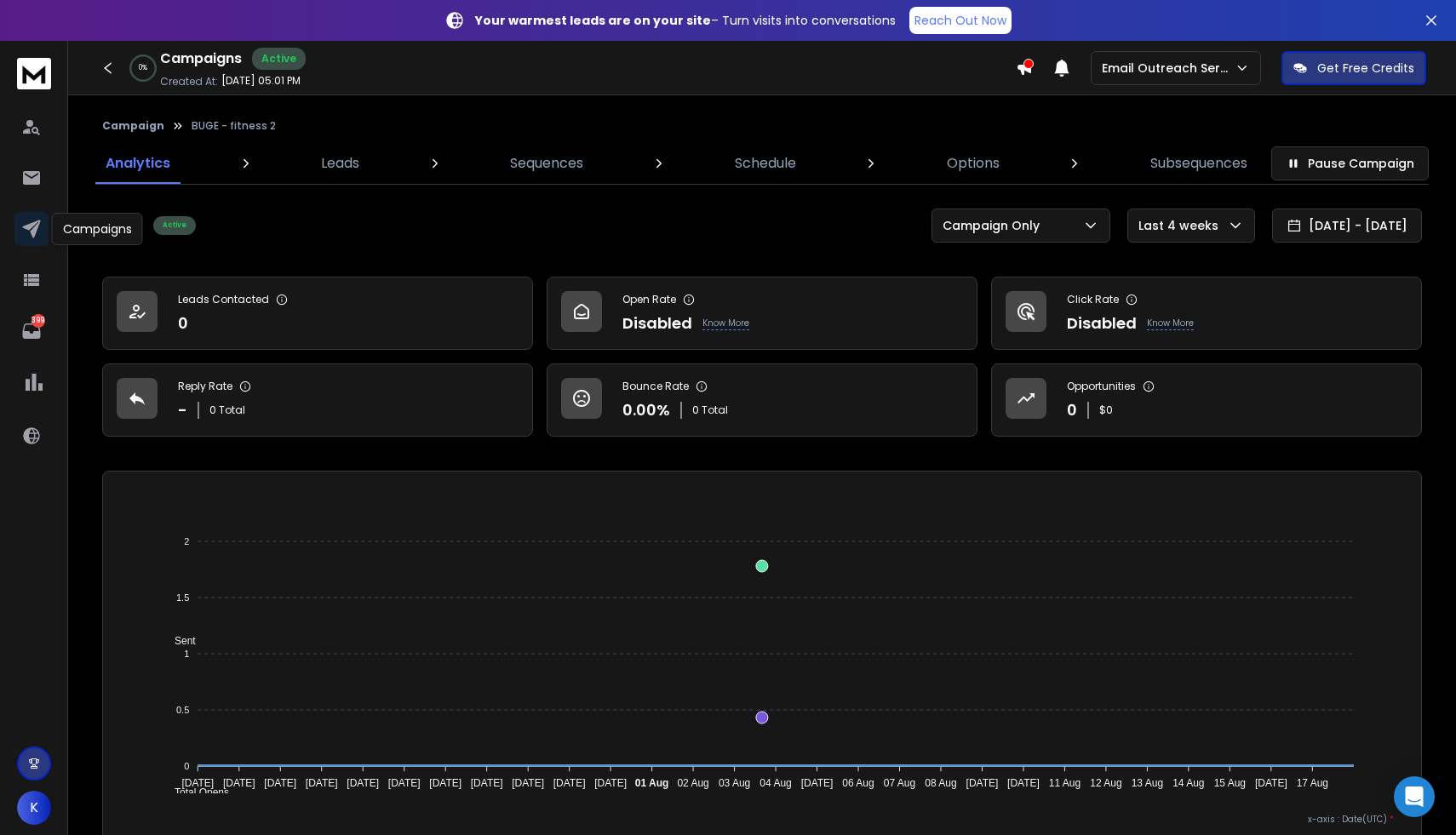
click at [37, 222] on icon at bounding box center [31, 228] width 18 height 18
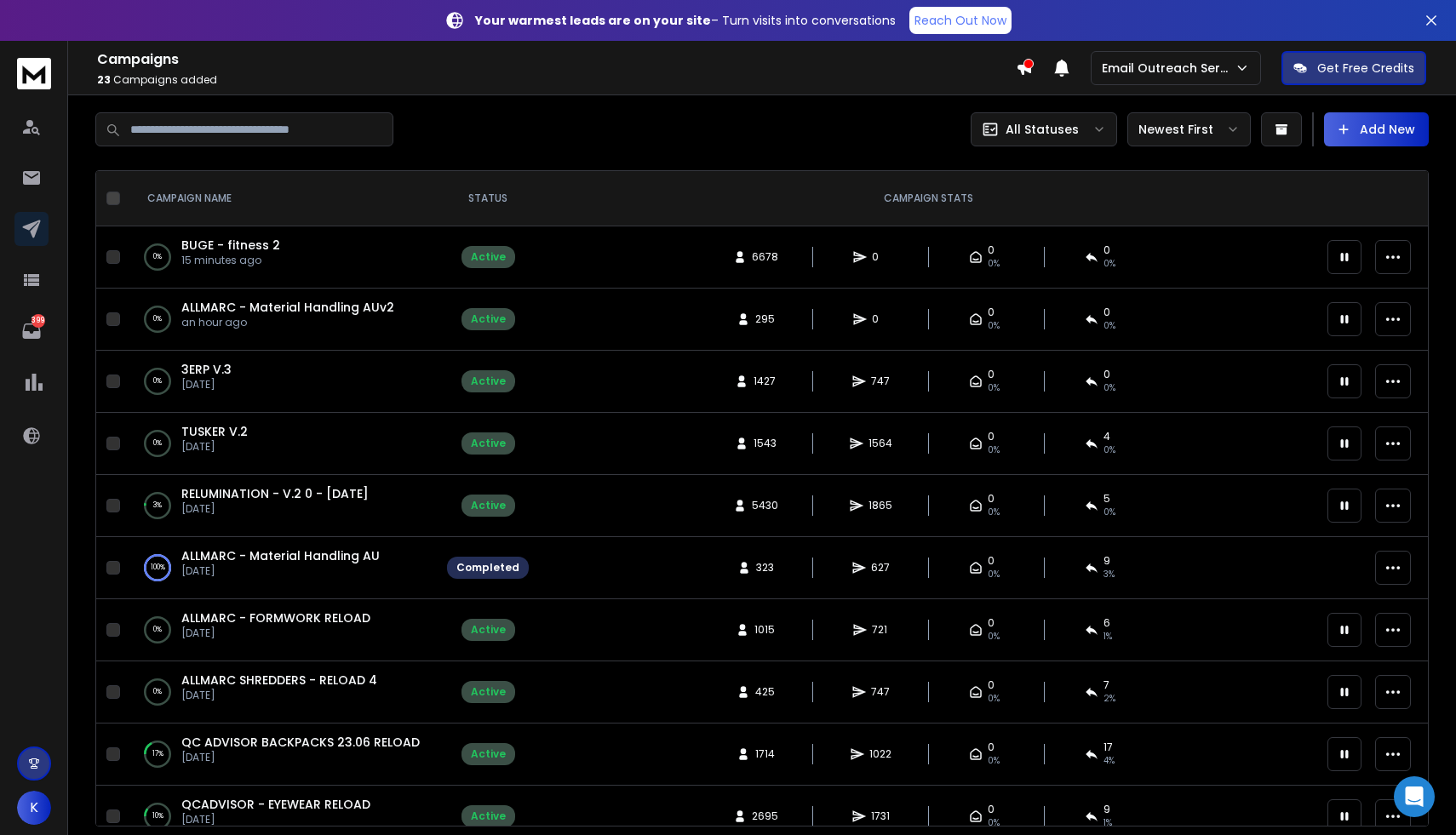
scroll to position [883, 0]
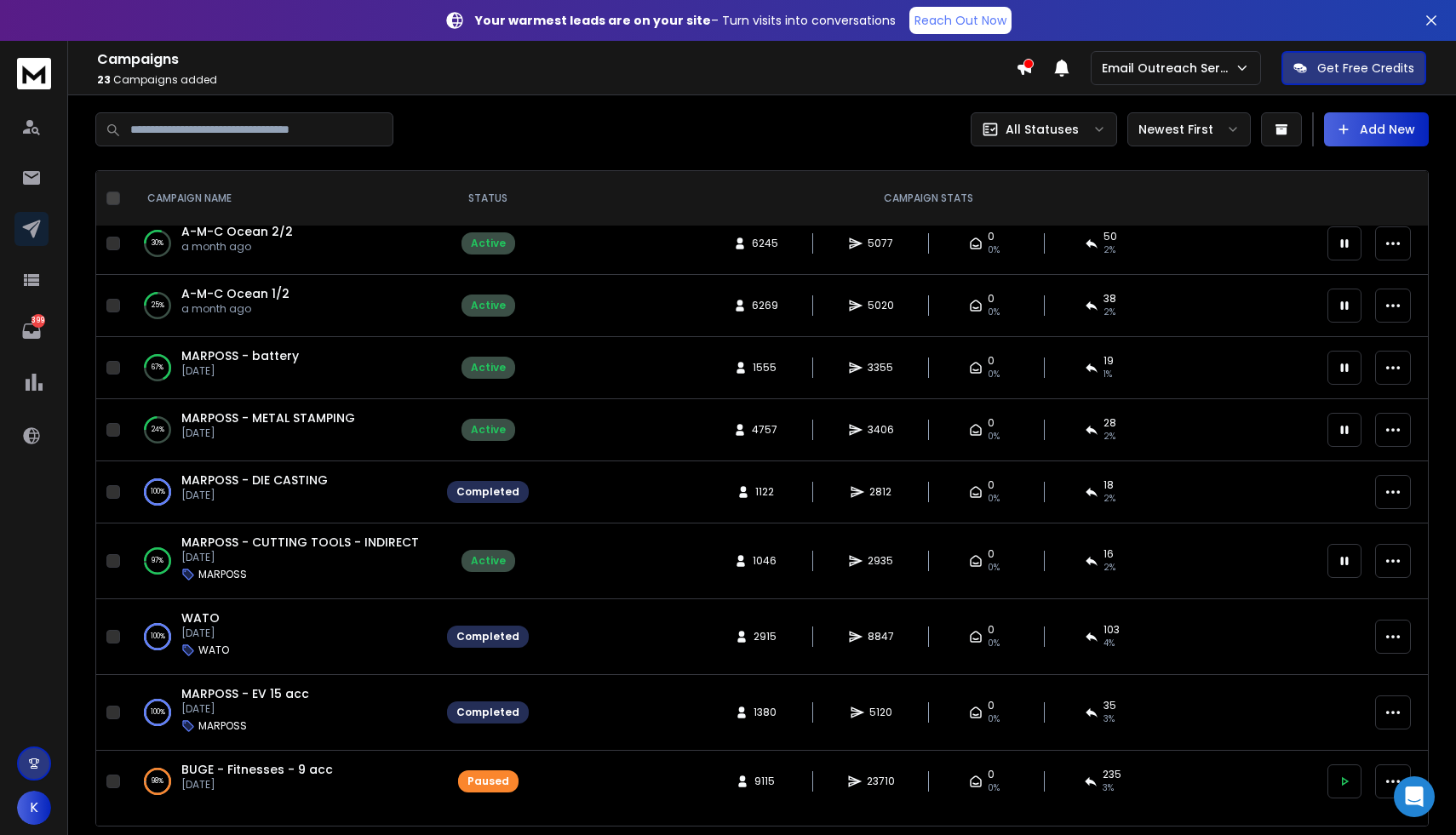
click at [1395, 764] on button "button" at bounding box center [1393, 781] width 36 height 34
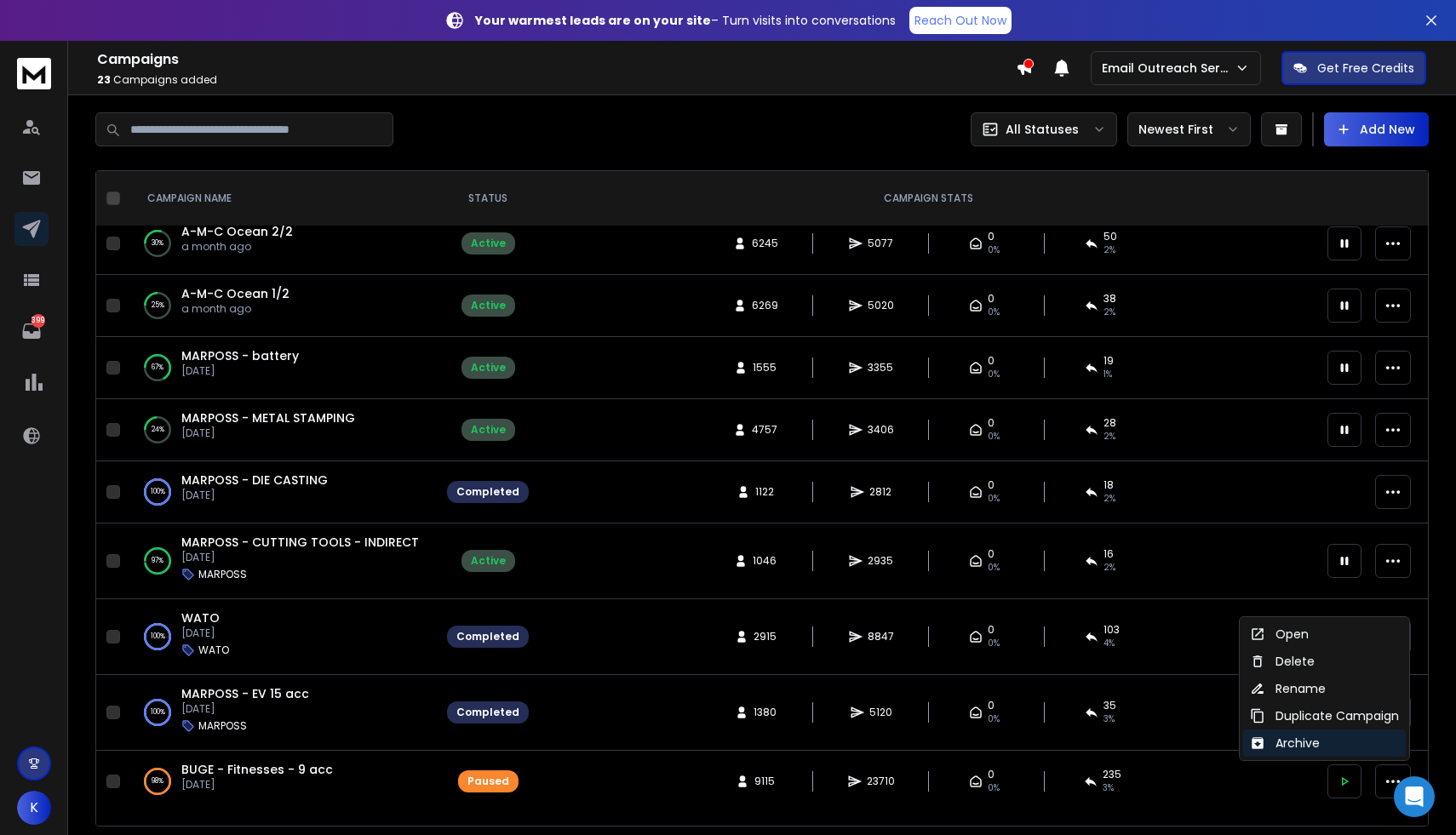
click at [1363, 749] on div "Archive" at bounding box center [1324, 743] width 163 height 27
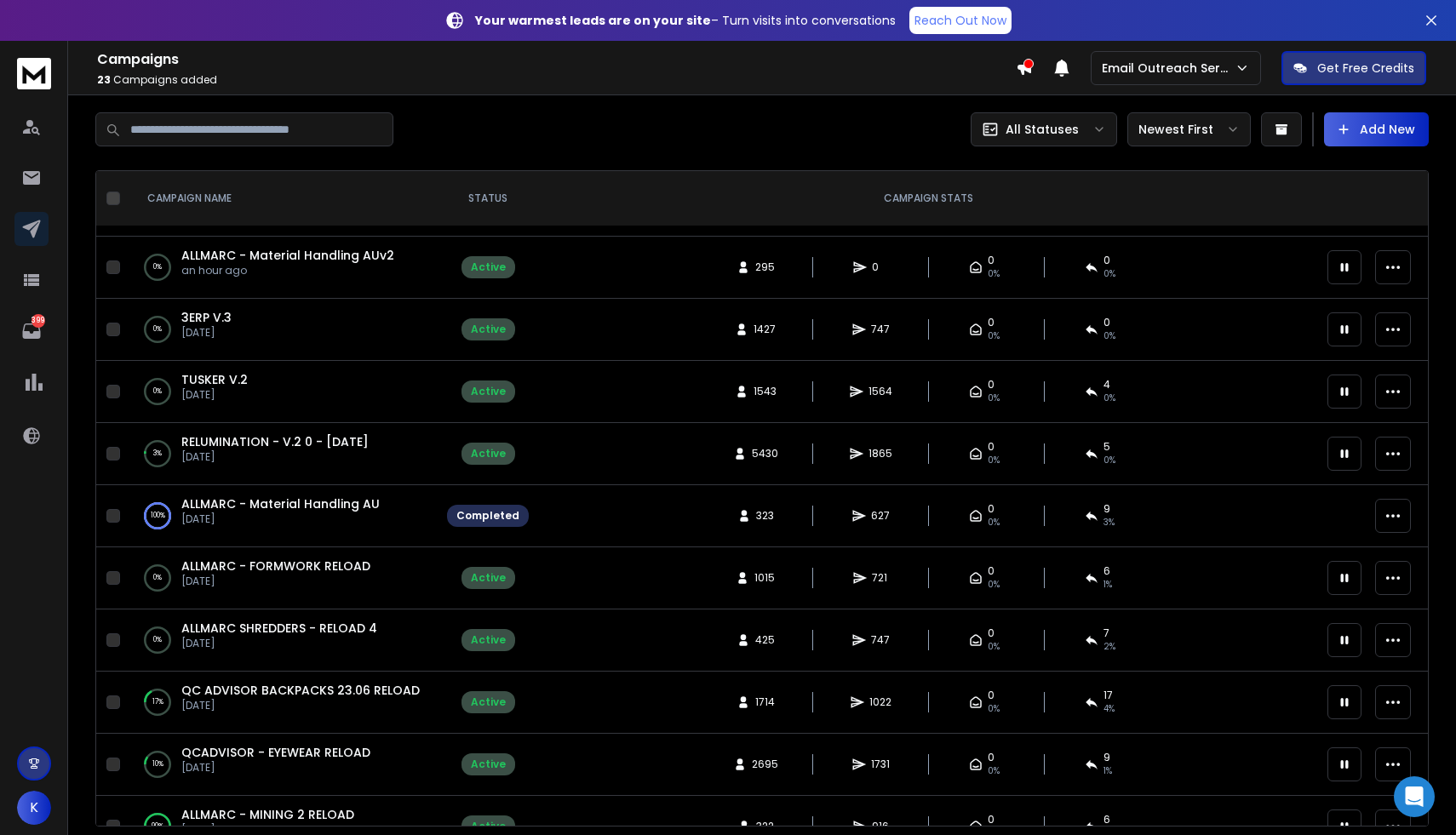
scroll to position [0, 0]
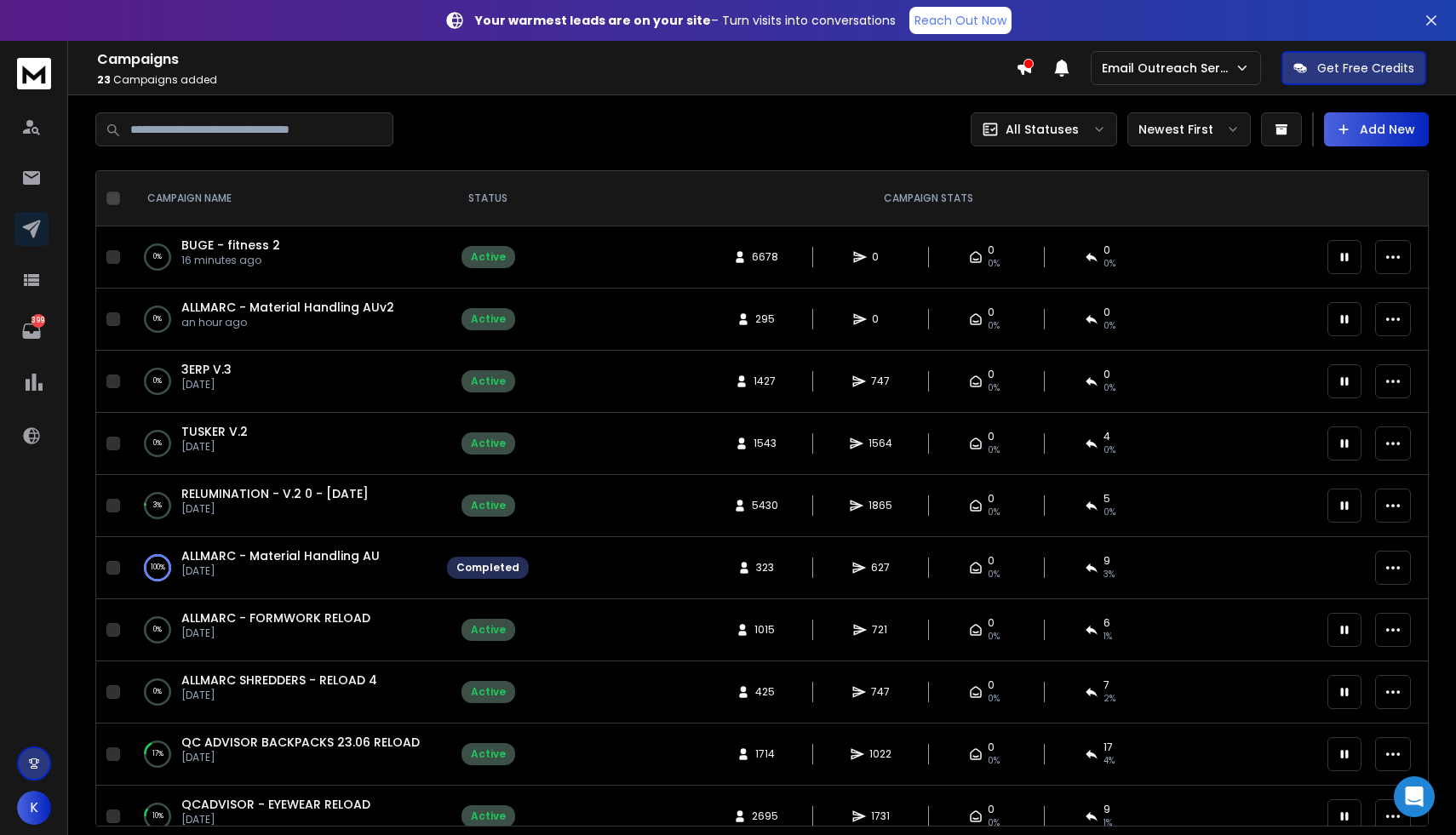
click at [1391, 576] on button "button" at bounding box center [1393, 568] width 36 height 34
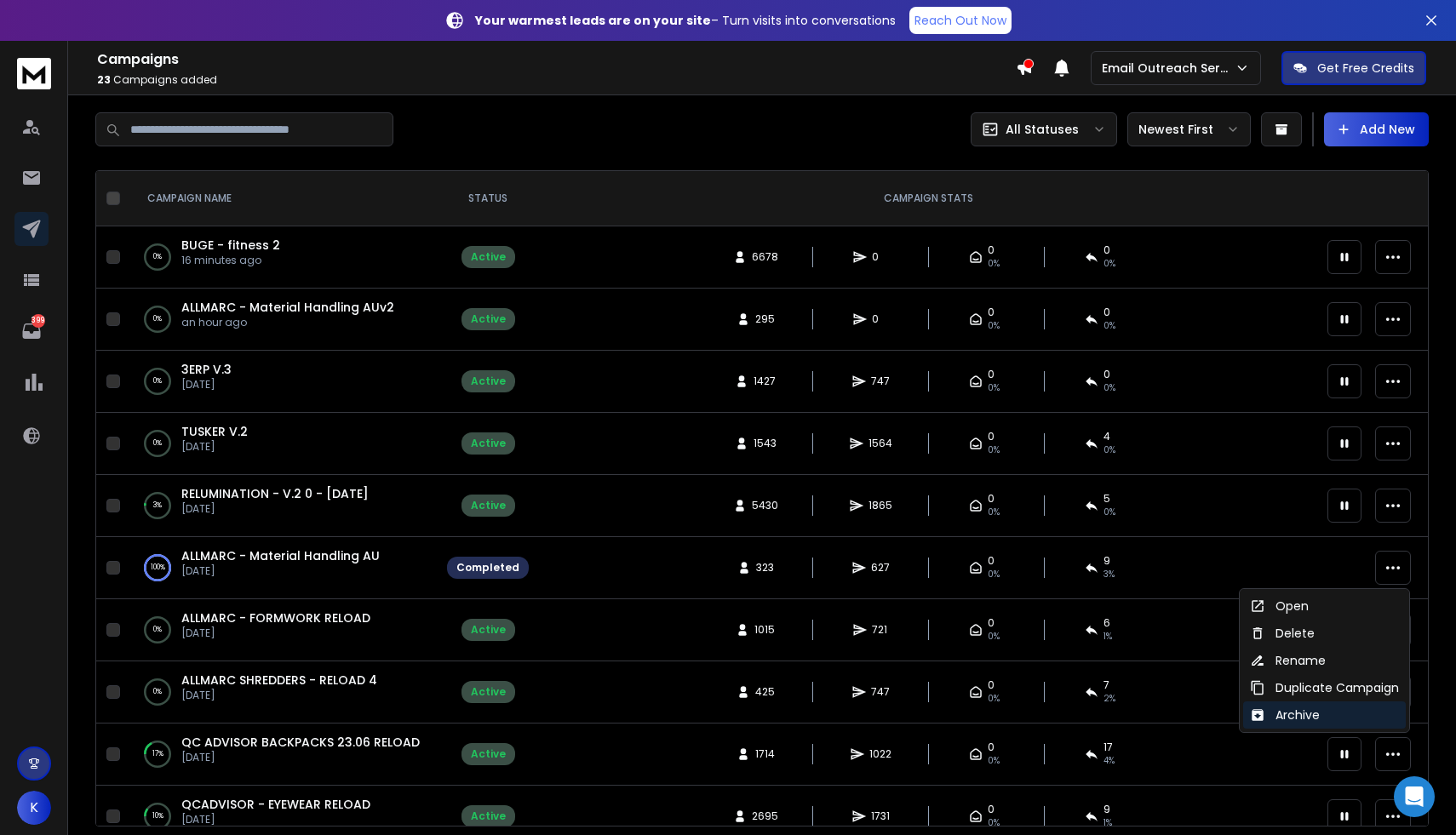
click at [1321, 708] on div "Archive" at bounding box center [1324, 715] width 163 height 27
